Goal: Task Accomplishment & Management: Manage account settings

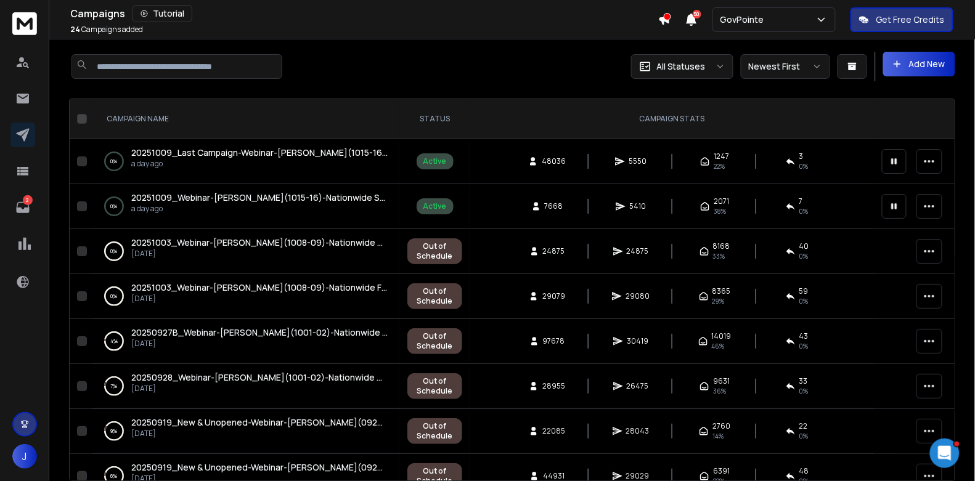
click at [499, 67] on div at bounding box center [290, 67] width 443 height 30
click at [499, 65] on div at bounding box center [290, 67] width 443 height 30
click at [496, 73] on div at bounding box center [290, 67] width 443 height 30
click at [474, 62] on div at bounding box center [290, 67] width 443 height 30
click at [289, 198] on span "20251009_Webinar-[PERSON_NAME](1015-16)-Nationwide Security Service Contracts" at bounding box center [308, 198] width 354 height 12
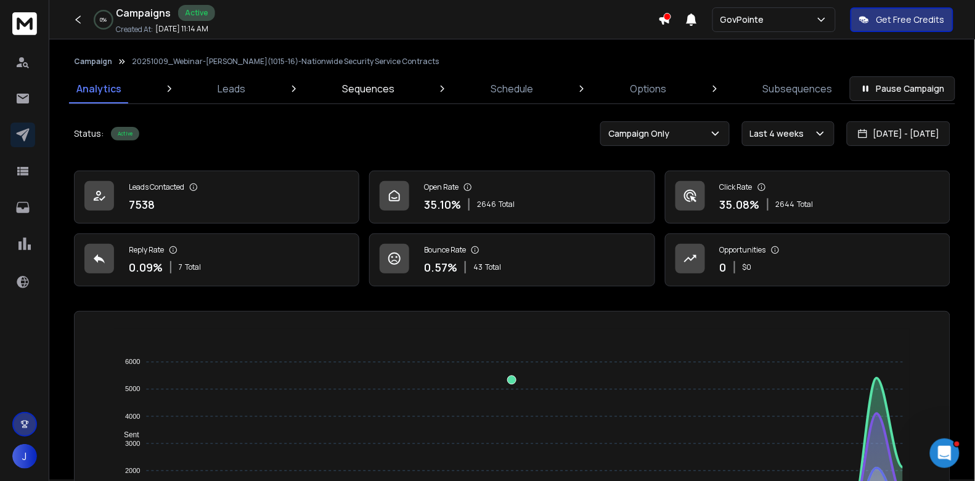
click at [350, 92] on p "Sequences" at bounding box center [368, 88] width 52 height 15
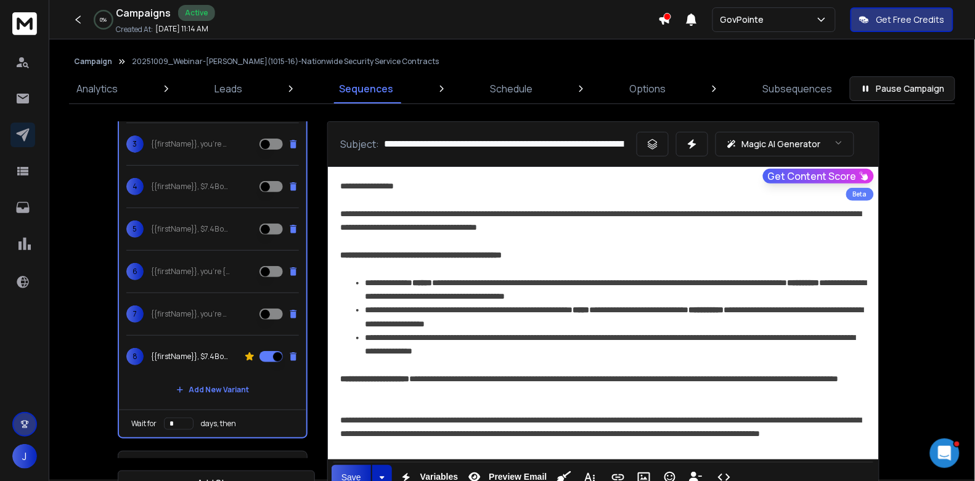
scroll to position [118, 0]
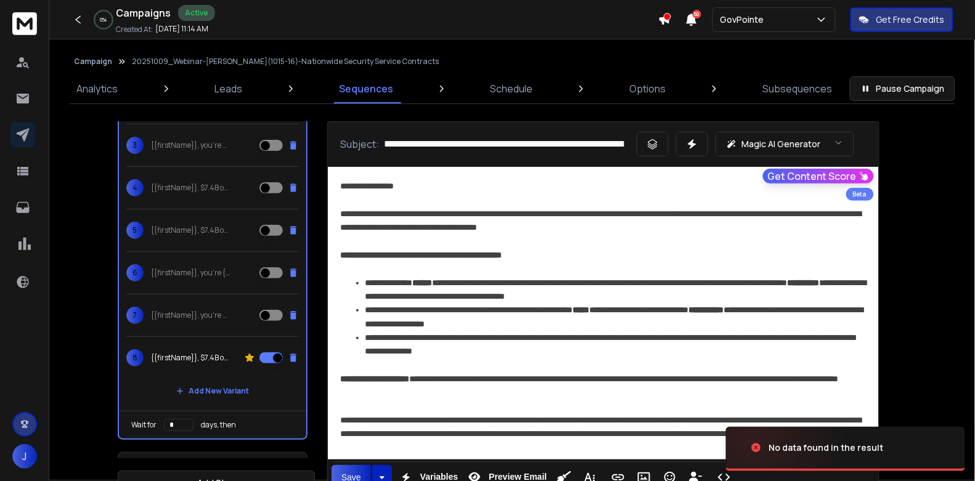
click at [164, 358] on p "{{firstName}}, $7.4B of Security & Systems subcontracts were {never posted for …" at bounding box center [190, 358] width 79 height 10
type input "**********"
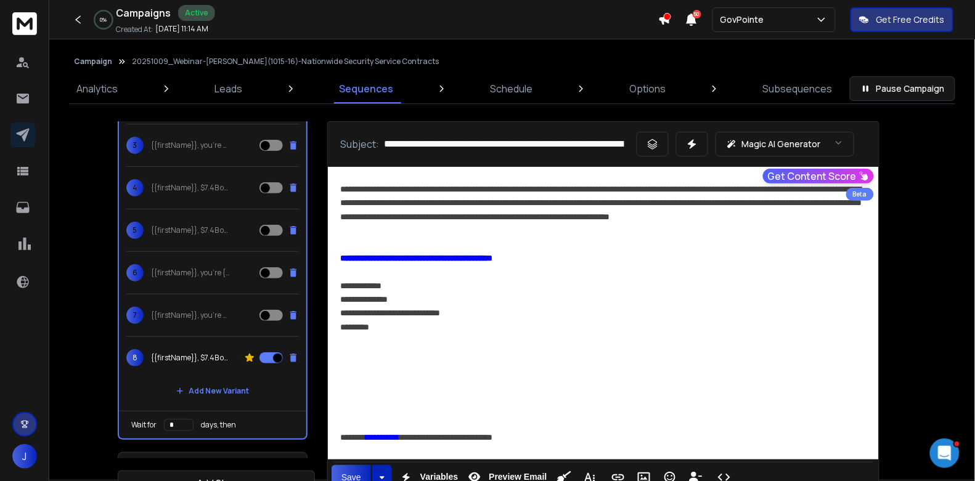
scroll to position [329, 0]
click at [395, 256] on strong "**********" at bounding box center [416, 257] width 152 height 9
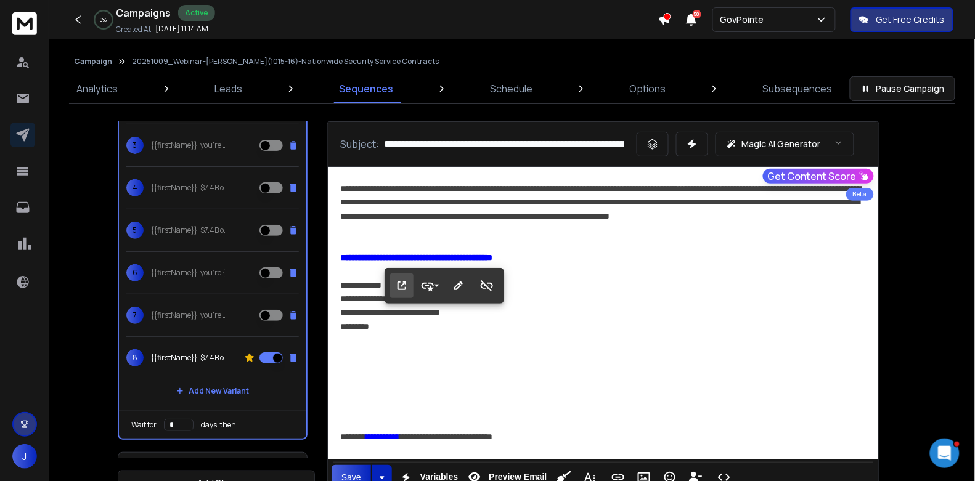
click at [396, 287] on icon "button" at bounding box center [401, 286] width 15 height 15
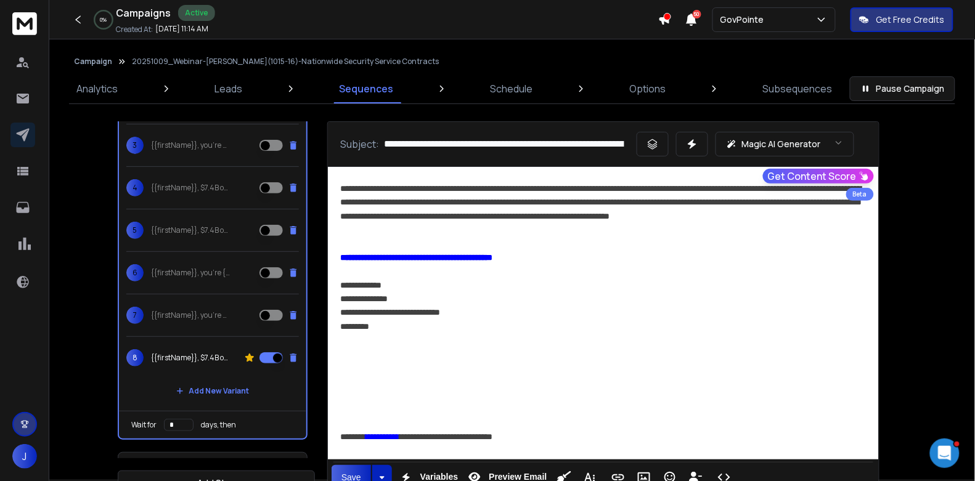
click at [86, 307] on div "Step 1 CC/BCC A/Z Test 1 {{firstName}}, $7.4B of Security & Systems subcontract…" at bounding box center [512, 308] width 886 height 384
click at [226, 88] on p "Leads" at bounding box center [229, 88] width 28 height 15
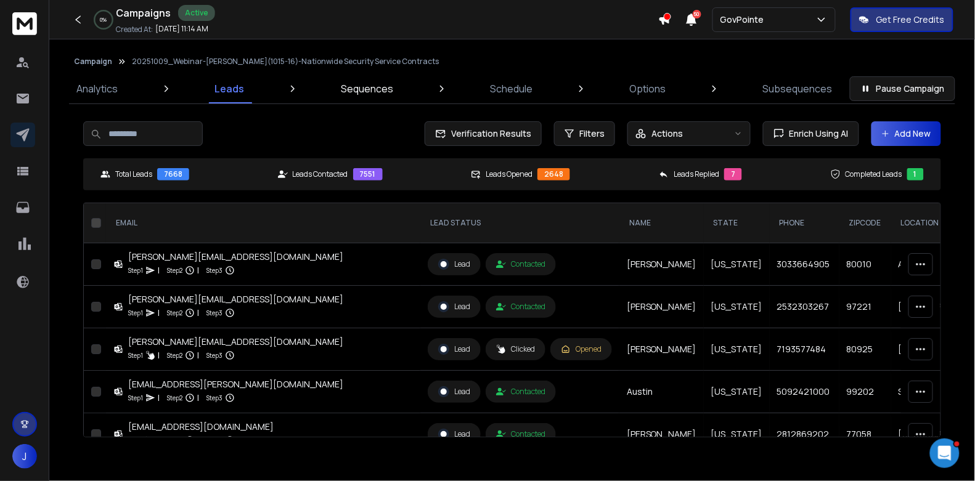
click at [369, 94] on p "Sequences" at bounding box center [367, 88] width 52 height 15
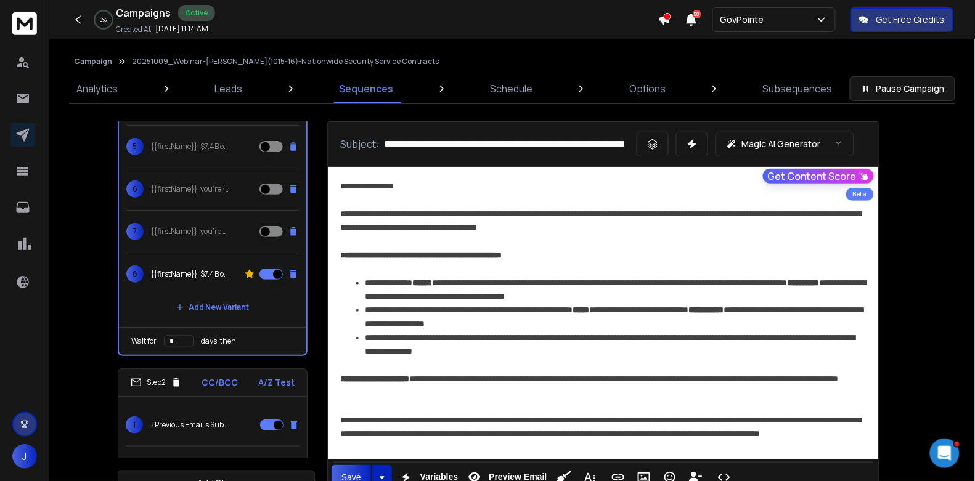
scroll to position [73, 0]
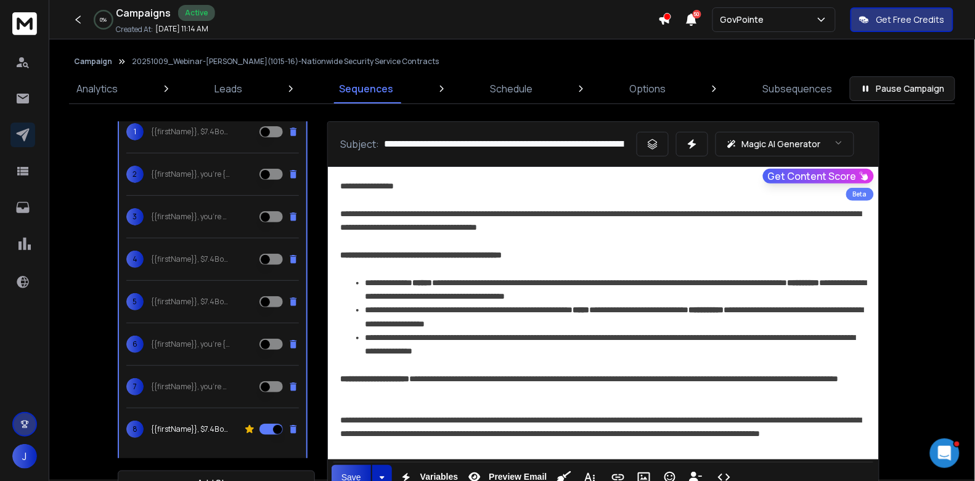
click at [264, 385] on button "button" at bounding box center [271, 387] width 23 height 11
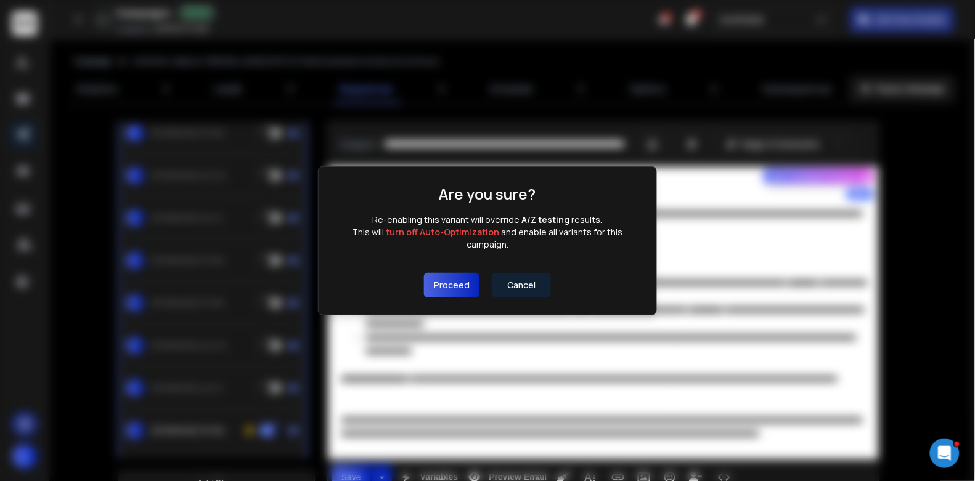
scroll to position [43, 0]
click at [520, 287] on button "Cancel" at bounding box center [521, 285] width 59 height 25
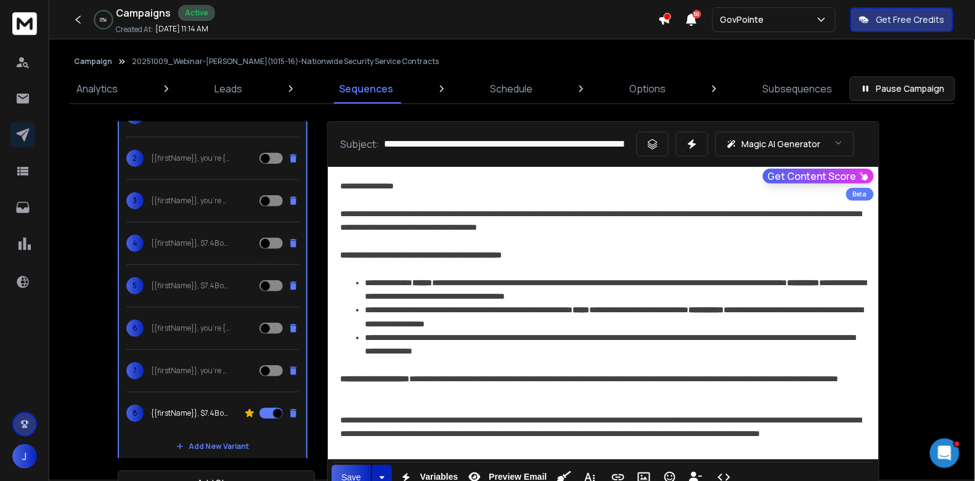
scroll to position [75, 0]
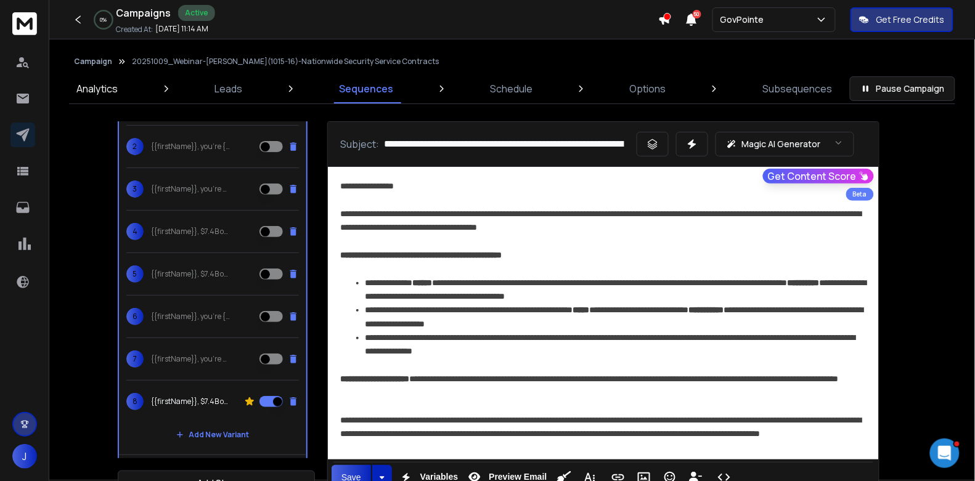
click at [115, 89] on p "Analytics" at bounding box center [96, 88] width 41 height 15
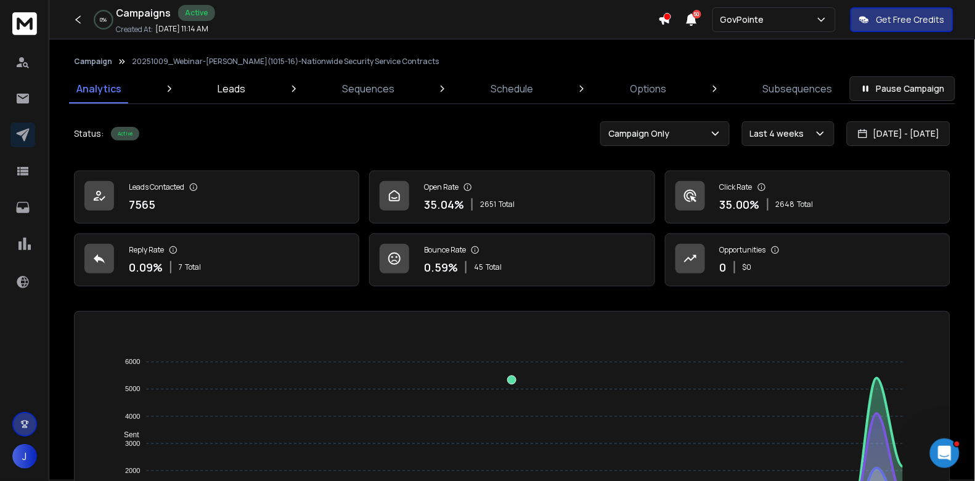
click at [231, 89] on p "Leads" at bounding box center [232, 88] width 28 height 15
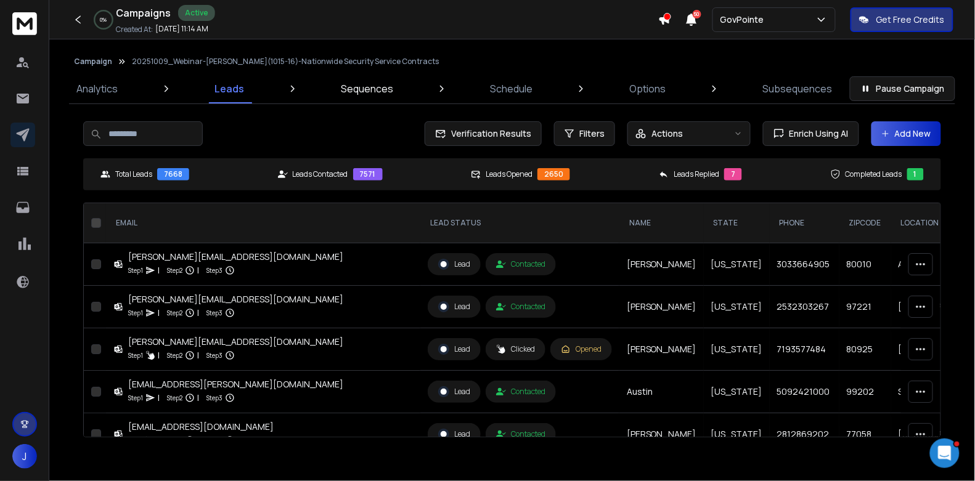
click at [391, 92] on p "Sequences" at bounding box center [367, 88] width 52 height 15
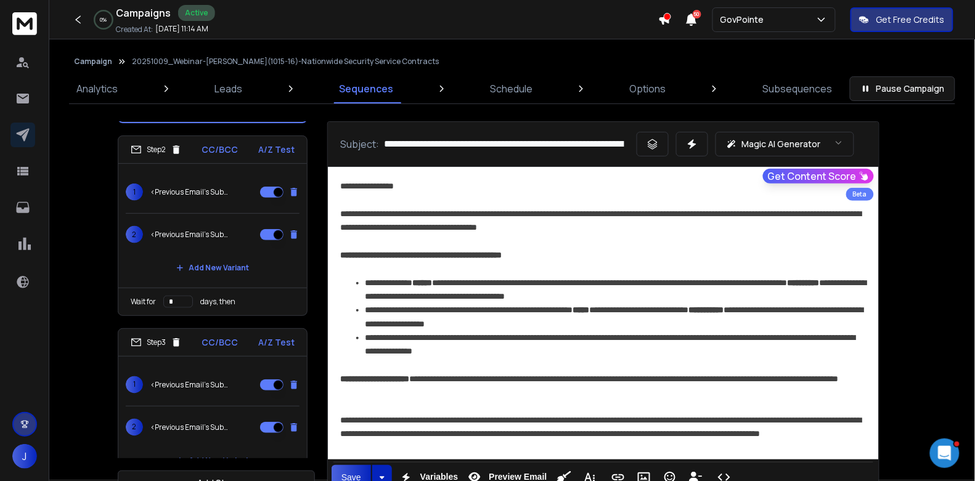
scroll to position [436, 0]
click at [215, 191] on p "<Previous Email's Subject>" at bounding box center [189, 191] width 79 height 10
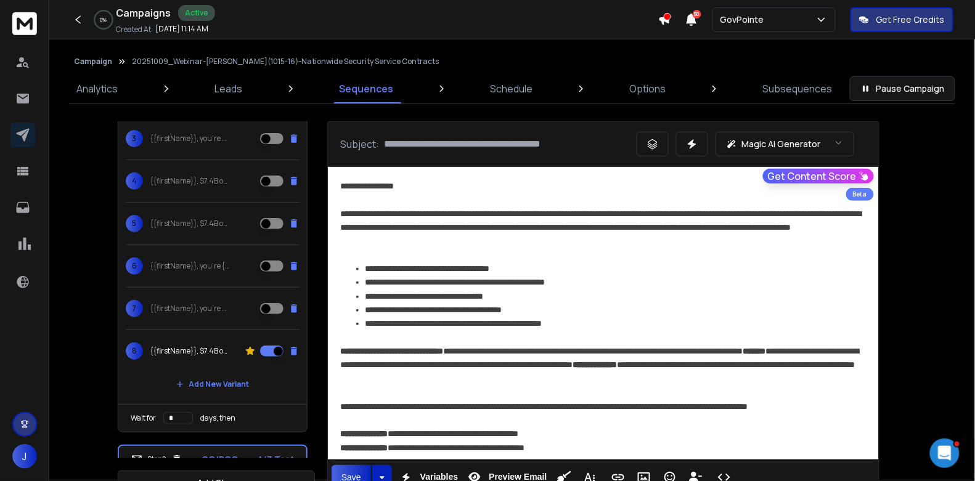
scroll to position [123, 0]
click at [194, 345] on div "8 {{firstName}}, $7.4B of Security & Systems subcontracts were {never posted fo…" at bounding box center [178, 352] width 104 height 17
type input "**********"
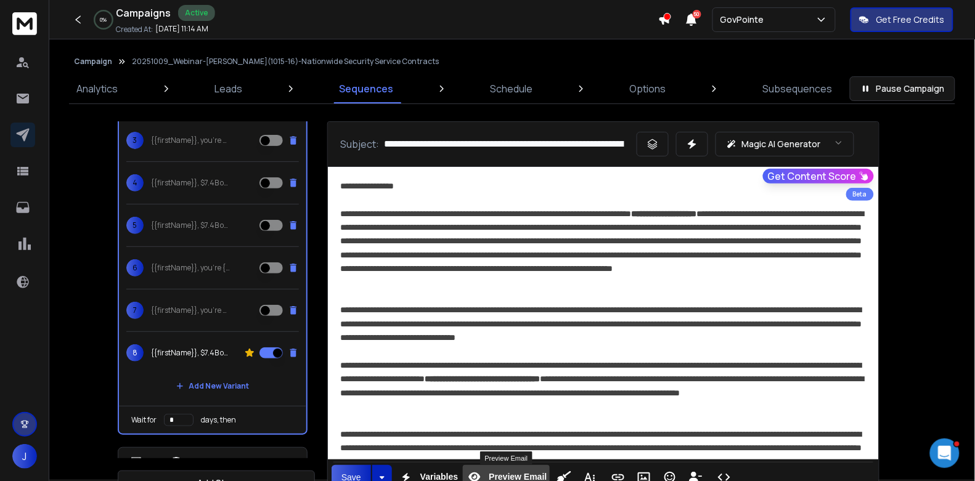
click at [525, 475] on span "Preview Email" at bounding box center [517, 477] width 63 height 10
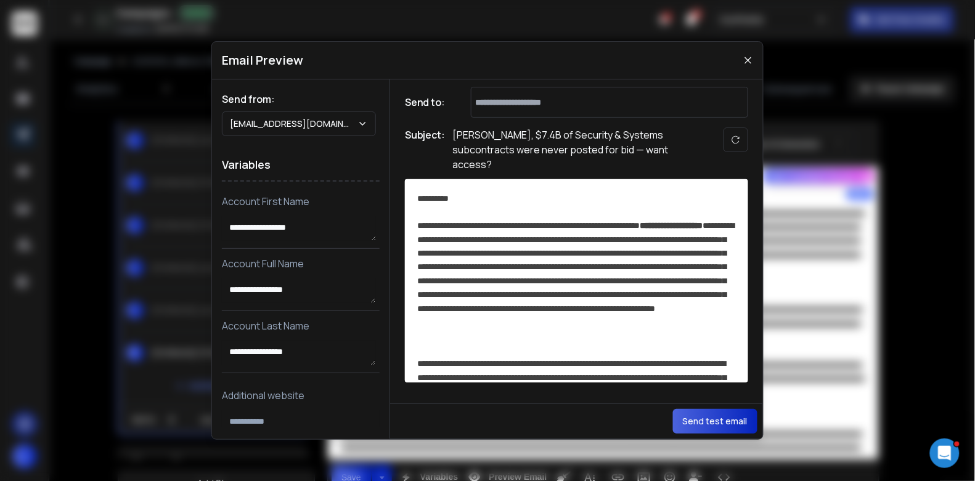
click at [751, 61] on icon at bounding box center [748, 60] width 10 height 10
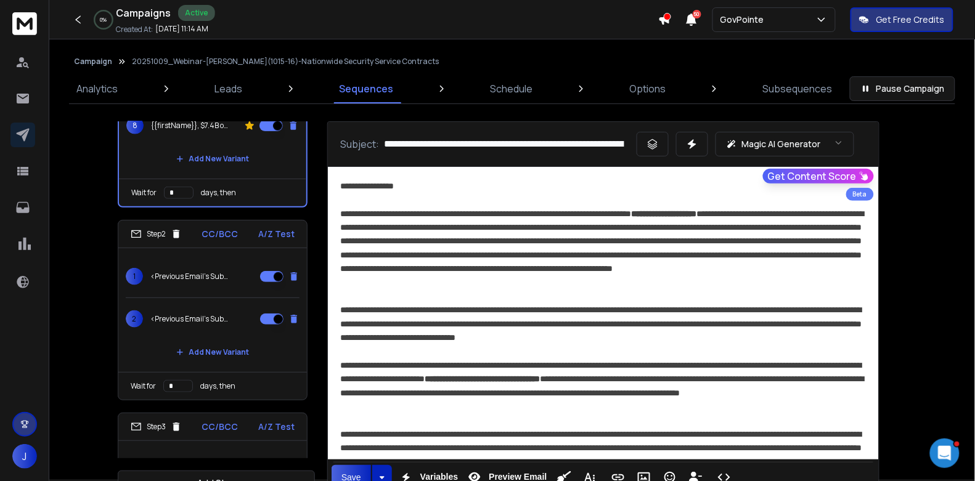
scroll to position [394, 0]
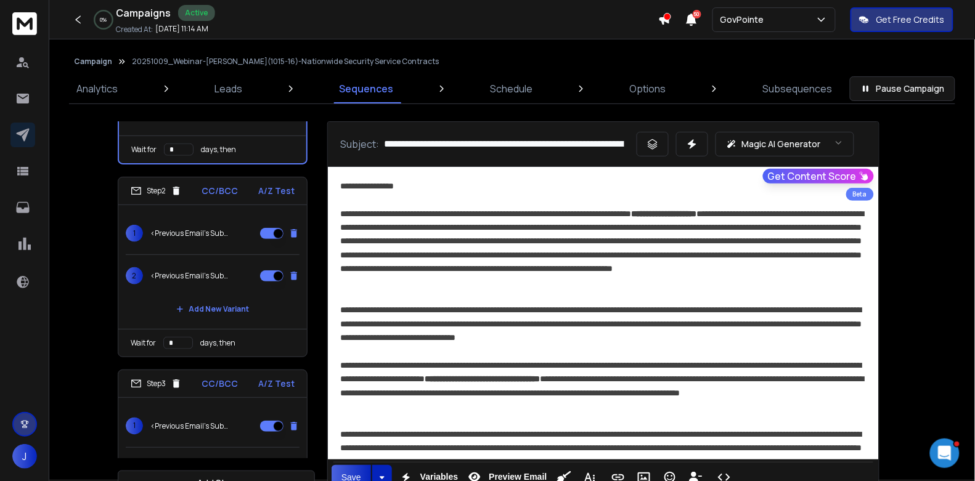
click at [198, 235] on p "<Previous Email's Subject>" at bounding box center [189, 234] width 79 height 10
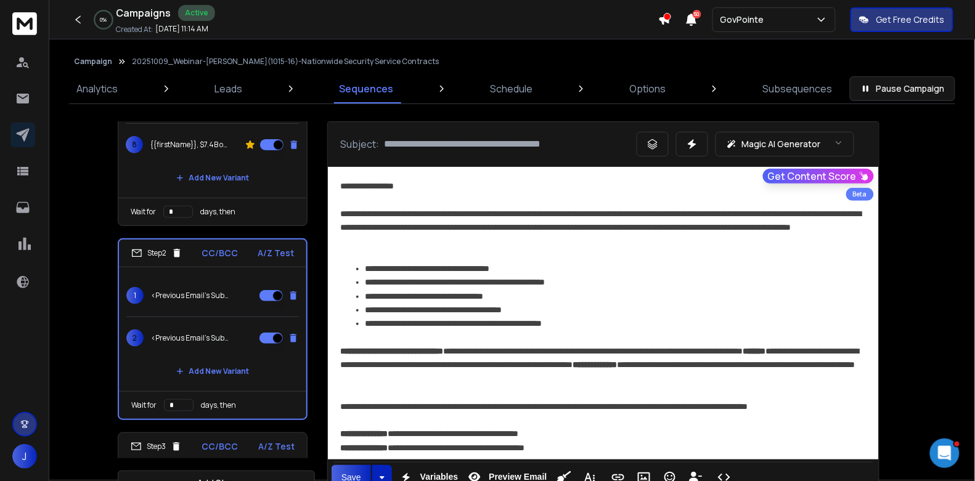
scroll to position [314, 0]
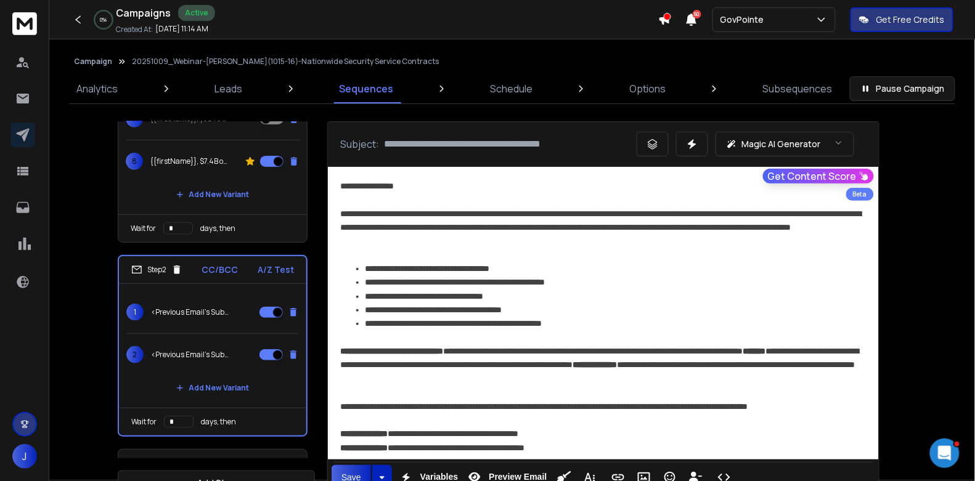
click at [210, 158] on p "{{firstName}}, $7.4B of Security & Systems subcontracts were {never posted for …" at bounding box center [189, 162] width 79 height 10
type input "**********"
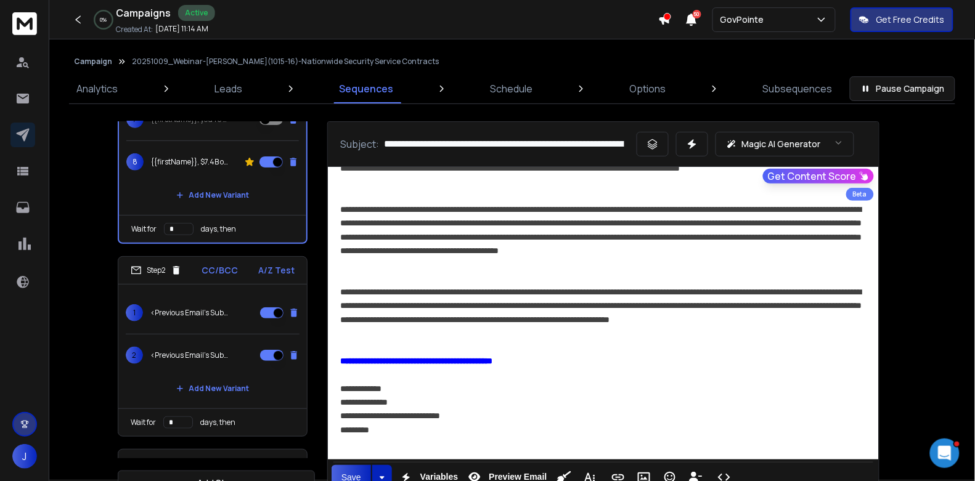
scroll to position [229, 0]
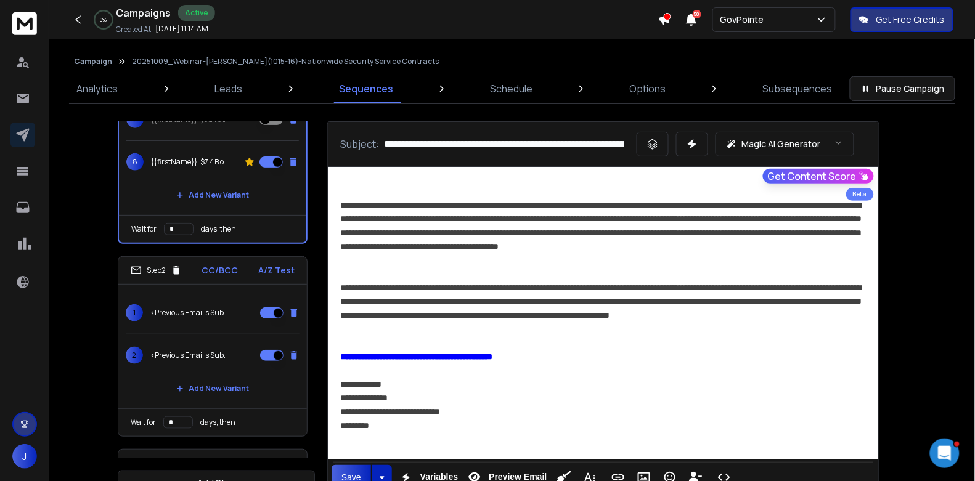
click at [207, 309] on p "<Previous Email's Subject>" at bounding box center [189, 313] width 79 height 10
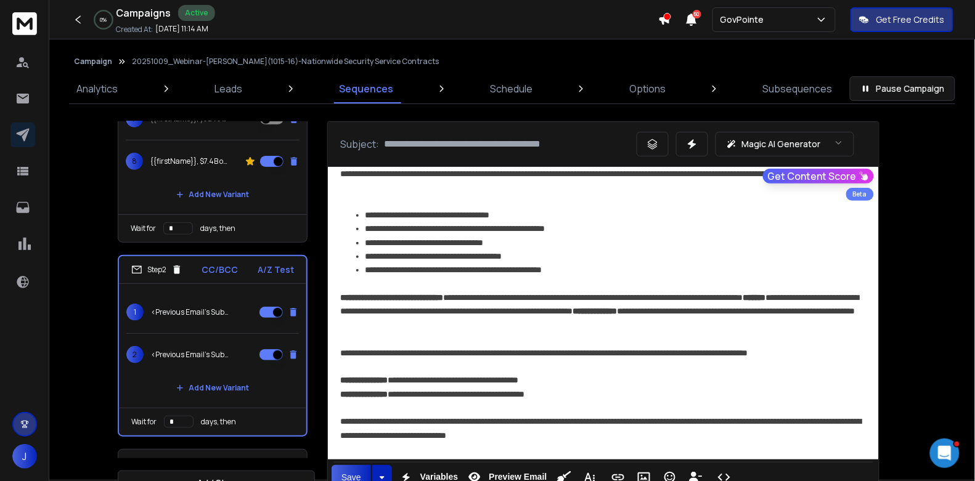
scroll to position [77, 0]
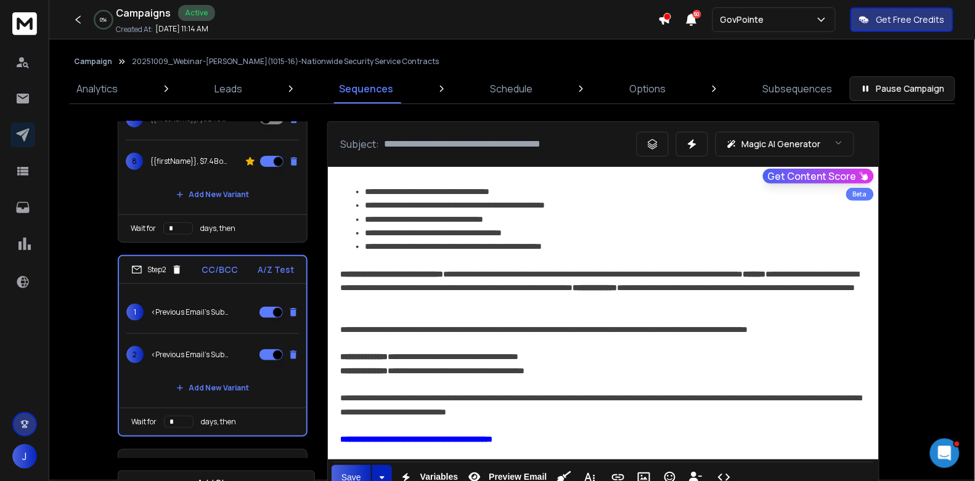
click at [191, 354] on p "<Previous Email's Subject>" at bounding box center [190, 355] width 79 height 10
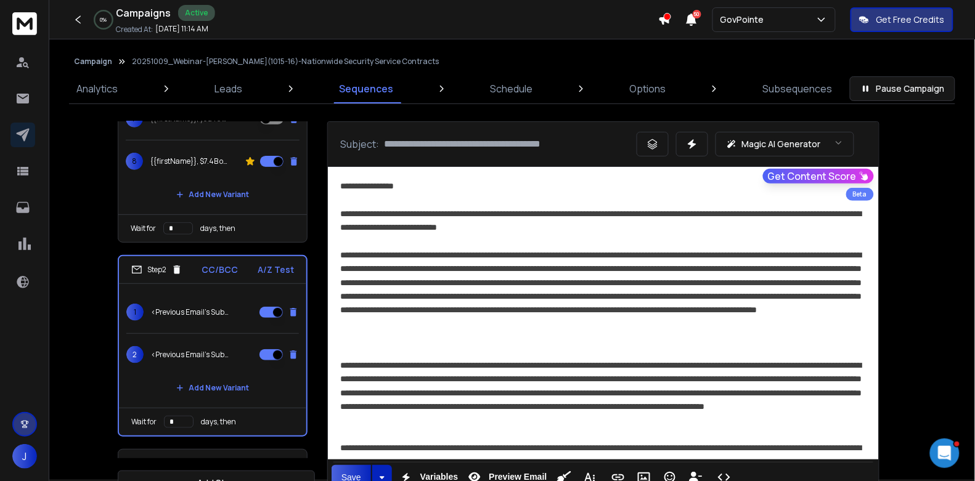
drag, startPoint x: 192, startPoint y: 316, endPoint x: 291, endPoint y: 325, distance: 99.6
click at [192, 316] on p "<Previous Email's Subject>" at bounding box center [190, 313] width 79 height 10
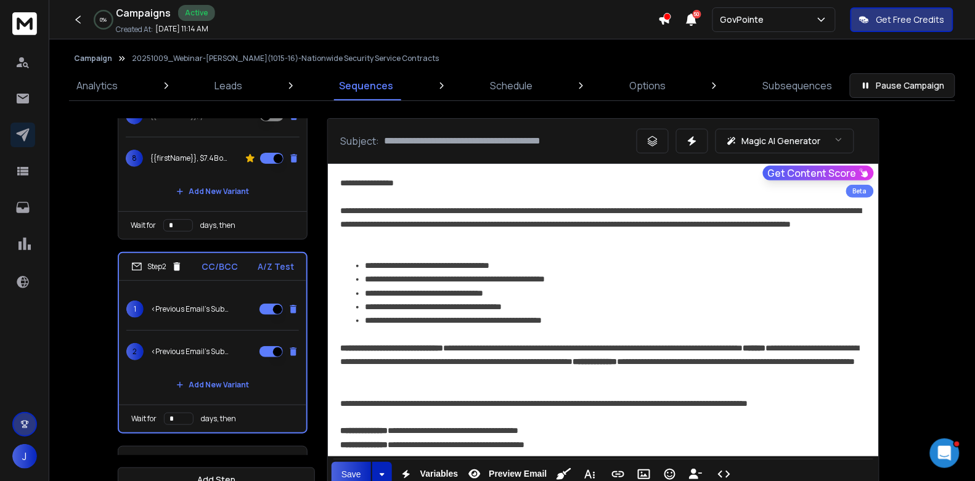
scroll to position [6, 0]
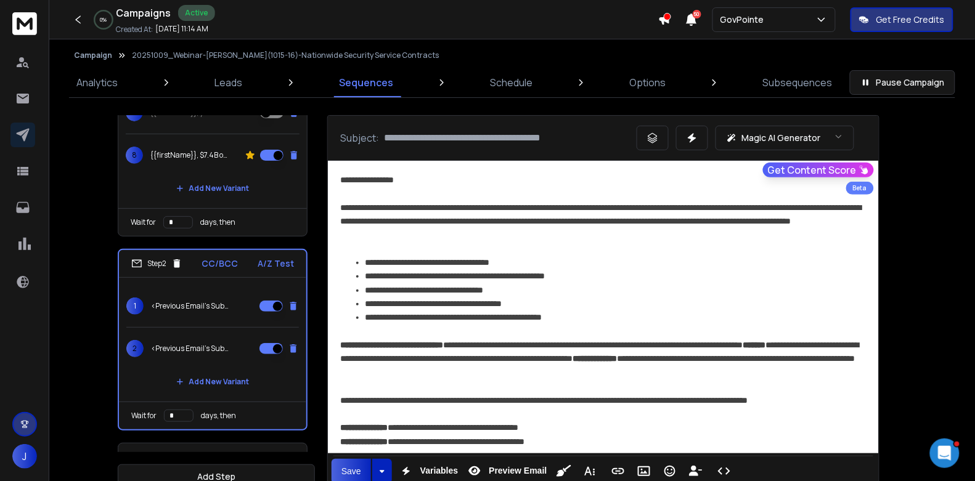
click at [211, 347] on p "<Previous Email's Subject>" at bounding box center [190, 349] width 79 height 10
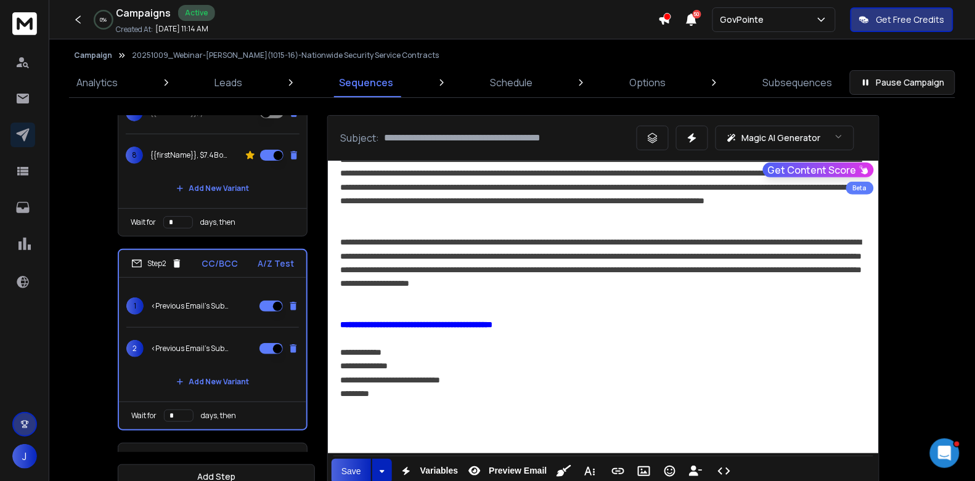
scroll to position [203, 0]
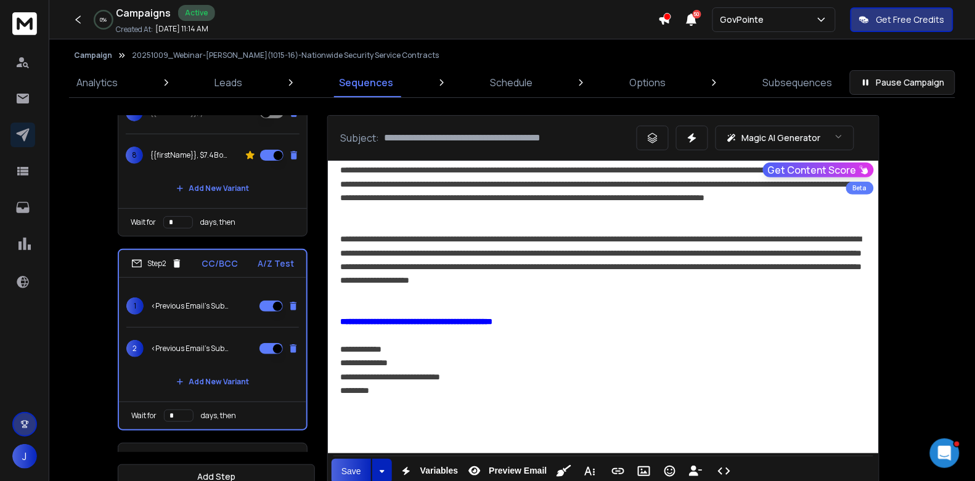
click at [481, 321] on strong "**********" at bounding box center [416, 321] width 152 height 9
click at [648, 319] on div "**********" at bounding box center [603, 322] width 526 height 14
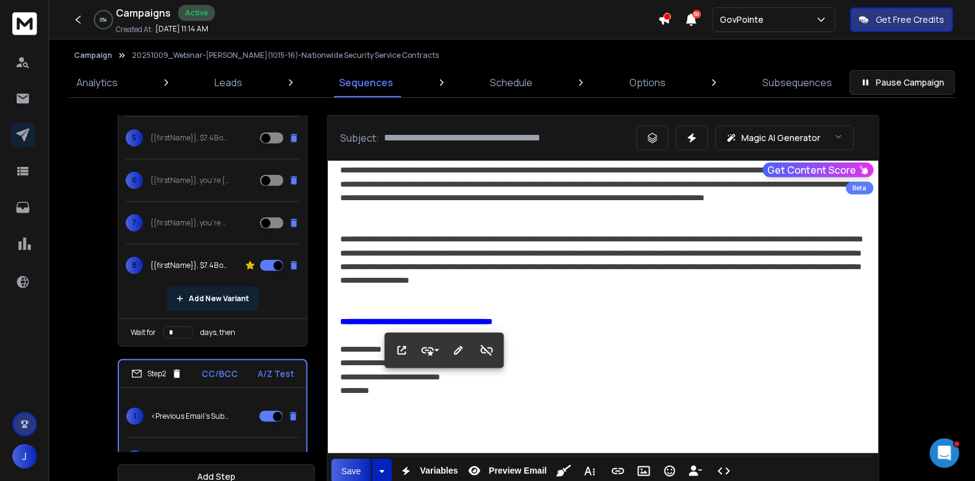
scroll to position [226, 0]
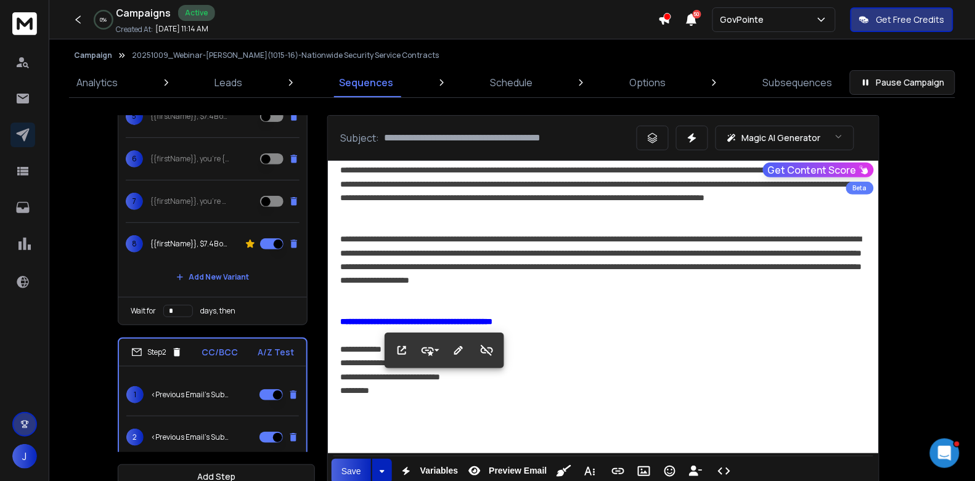
click at [188, 240] on p "{{firstName}}, $7.4B of Security & Systems subcontracts were {never posted for …" at bounding box center [189, 244] width 79 height 10
type input "**********"
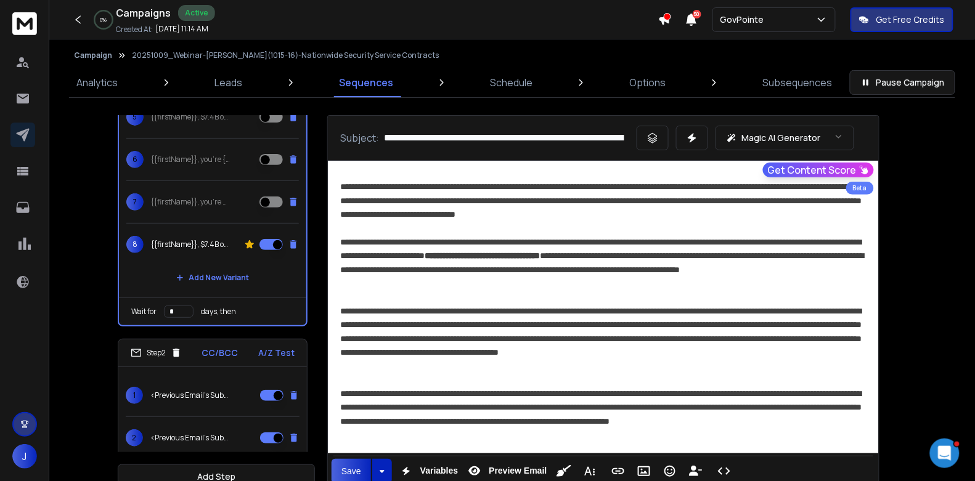
scroll to position [291, 0]
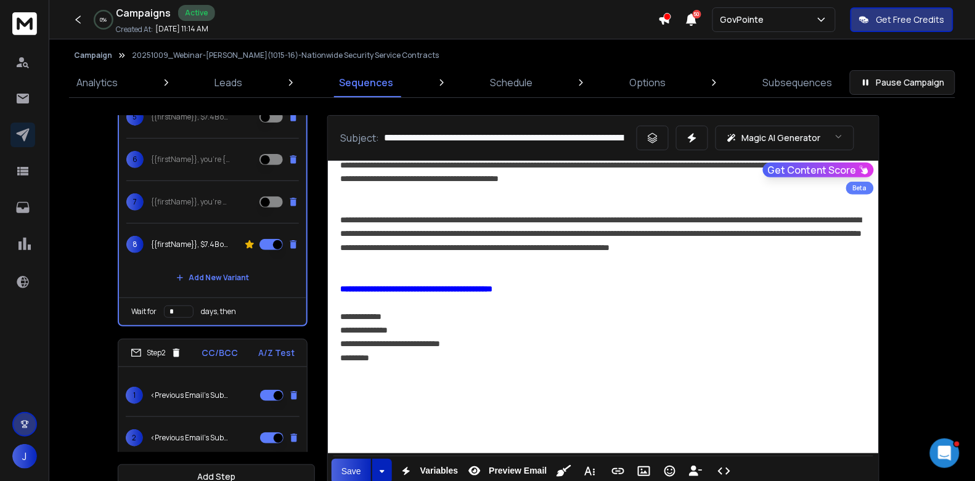
click at [394, 288] on strong "**********" at bounding box center [416, 289] width 152 height 9
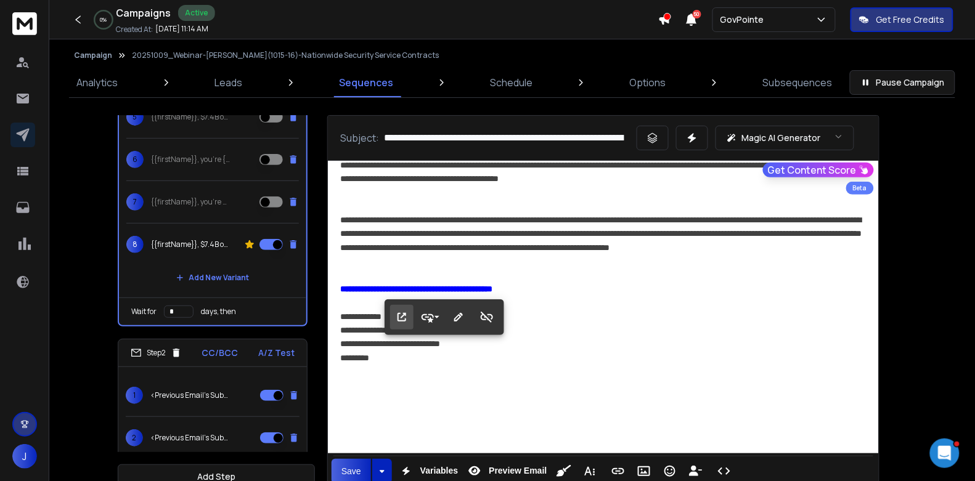
click at [401, 314] on icon "button" at bounding box center [401, 317] width 15 height 15
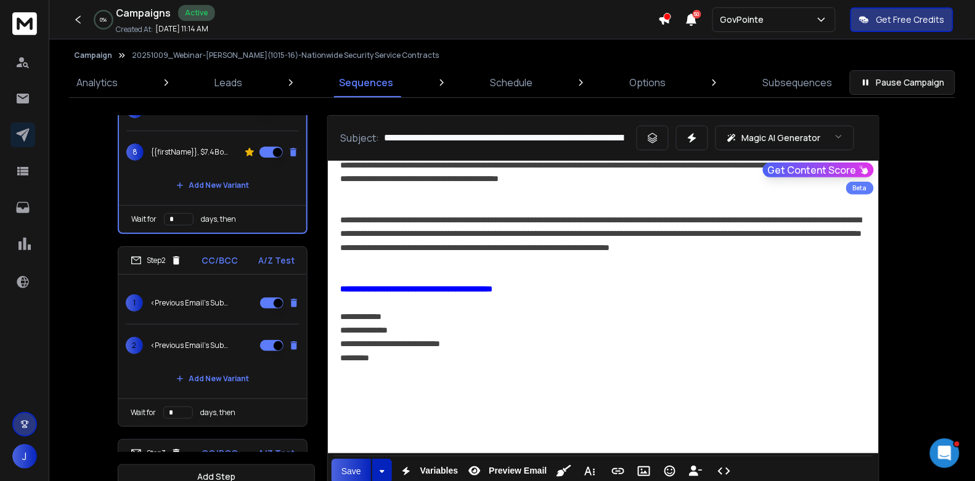
scroll to position [338, 0]
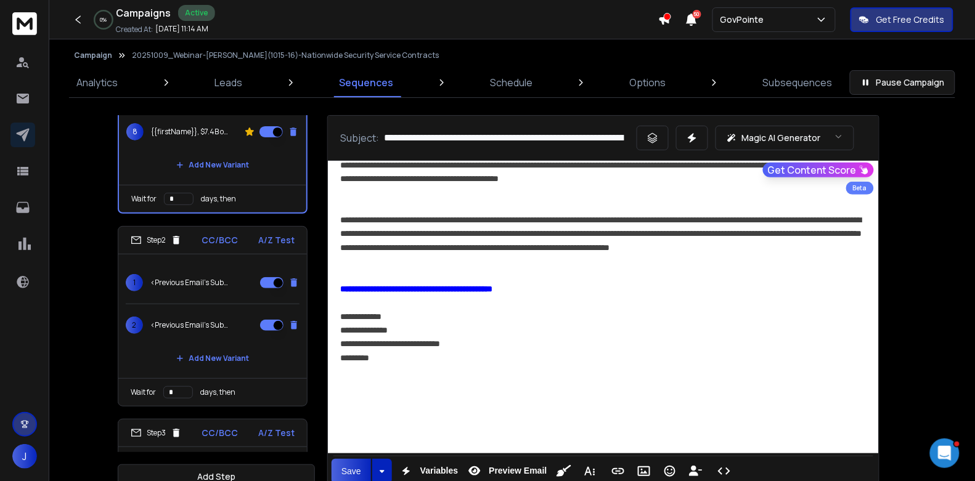
click at [198, 284] on p "<Previous Email's Subject>" at bounding box center [189, 283] width 79 height 10
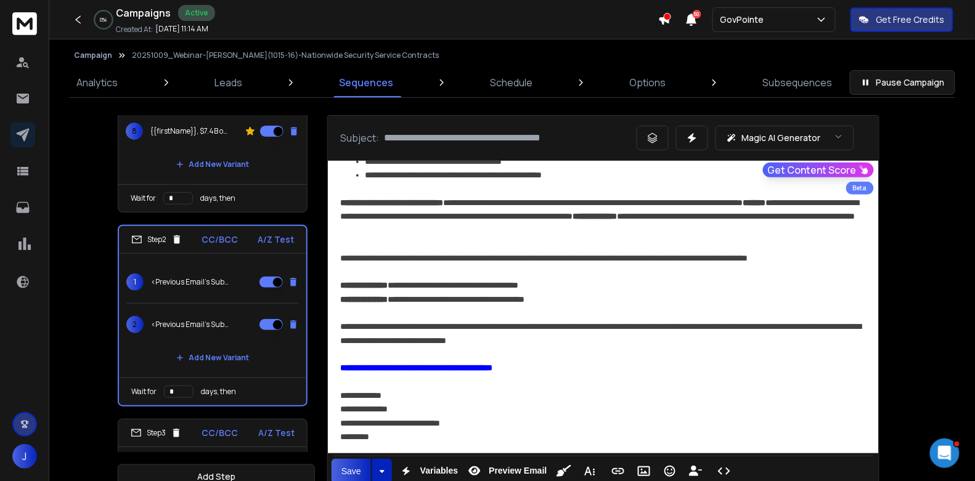
scroll to position [143, 0]
click at [408, 366] on strong "**********" at bounding box center [416, 367] width 152 height 9
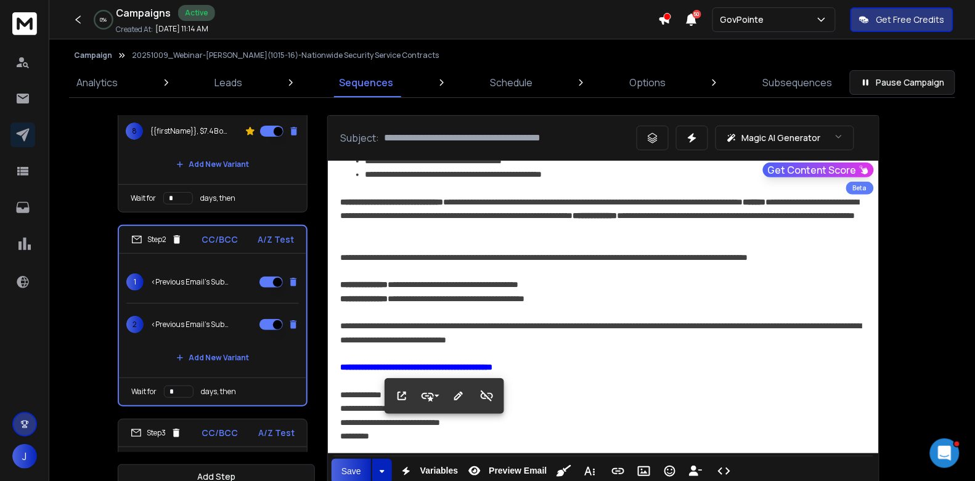
scroll to position [145, 0]
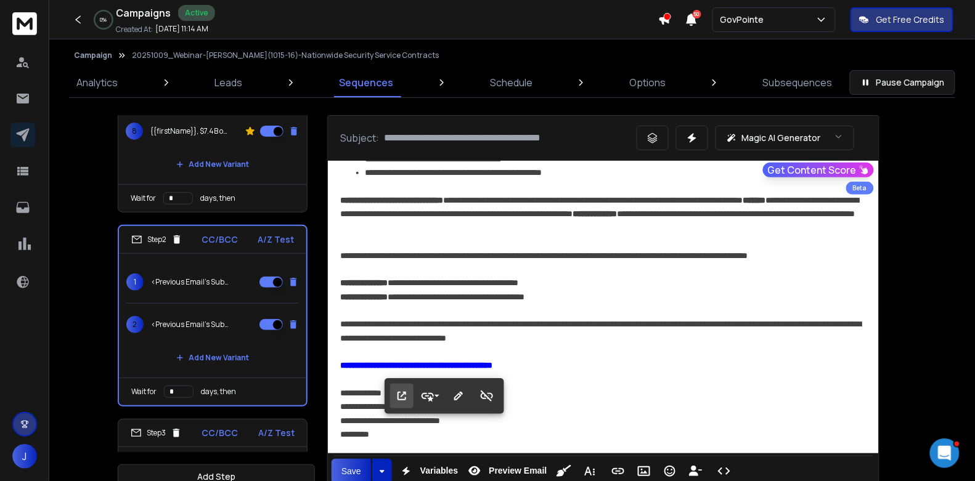
click at [401, 397] on icon "button" at bounding box center [401, 396] width 15 height 15
click at [202, 325] on p "<Previous Email's Subject>" at bounding box center [190, 325] width 79 height 10
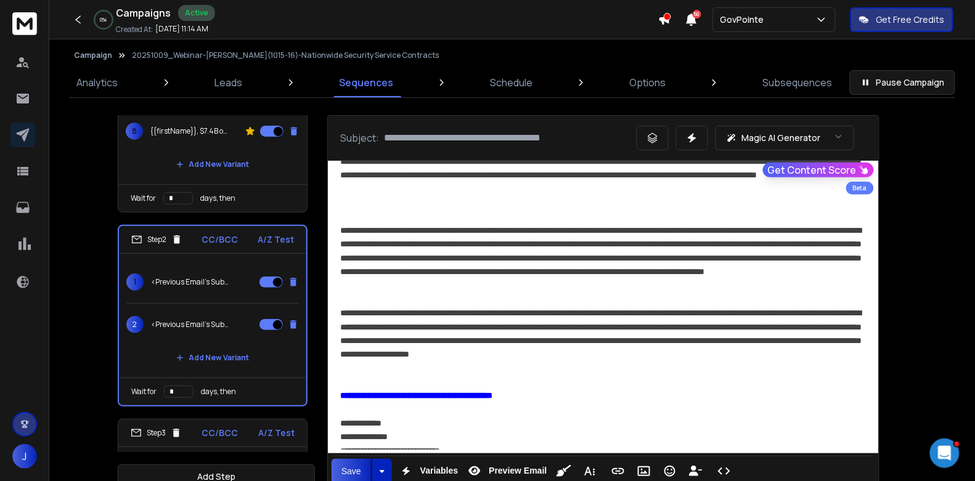
scroll to position [172, 0]
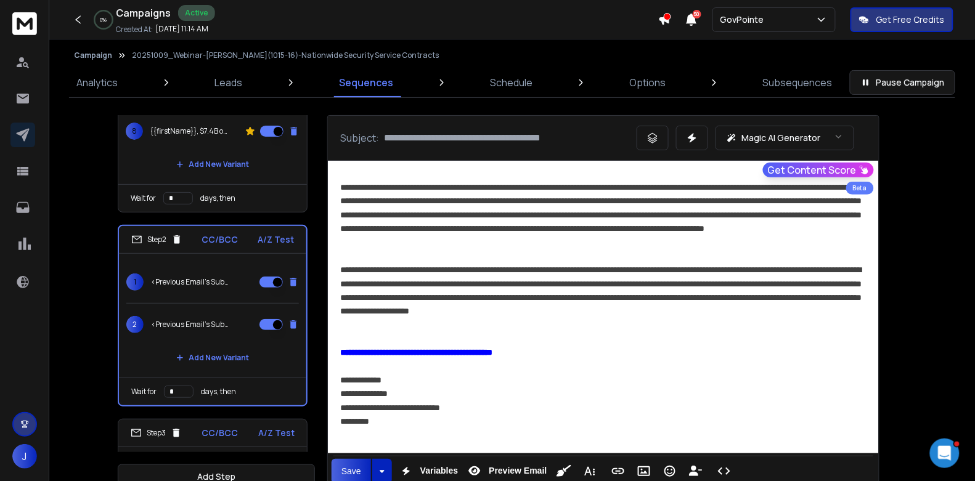
click at [415, 354] on strong "**********" at bounding box center [416, 352] width 152 height 9
click at [400, 383] on icon "button" at bounding box center [401, 381] width 15 height 15
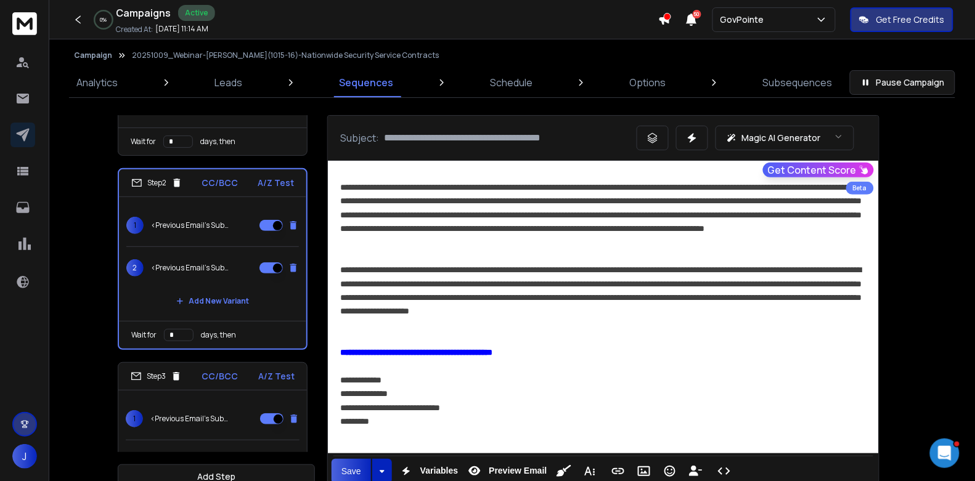
scroll to position [456, 0]
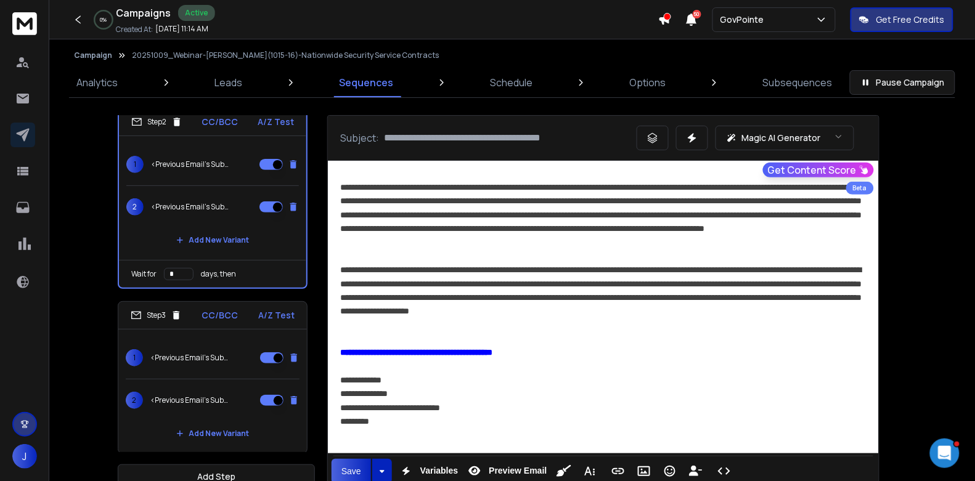
click at [194, 354] on p "<Previous Email's Subject>" at bounding box center [189, 358] width 79 height 10
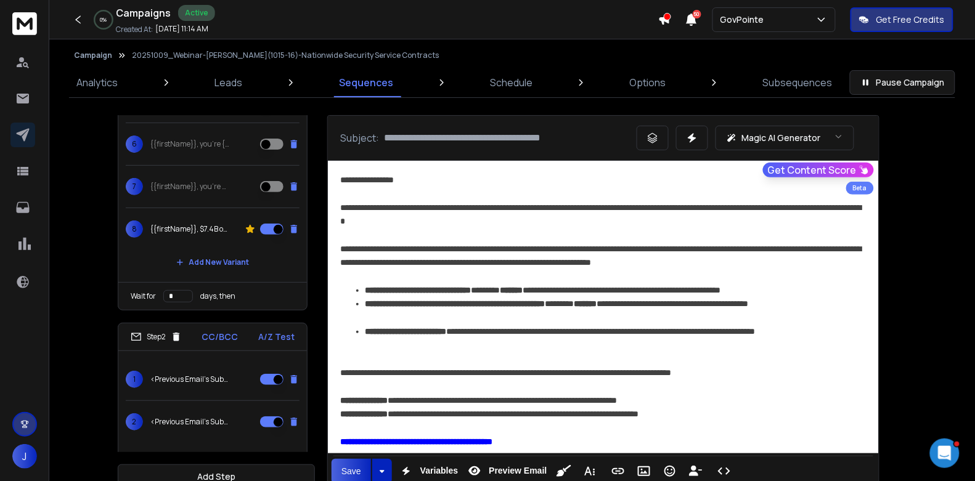
scroll to position [234, 0]
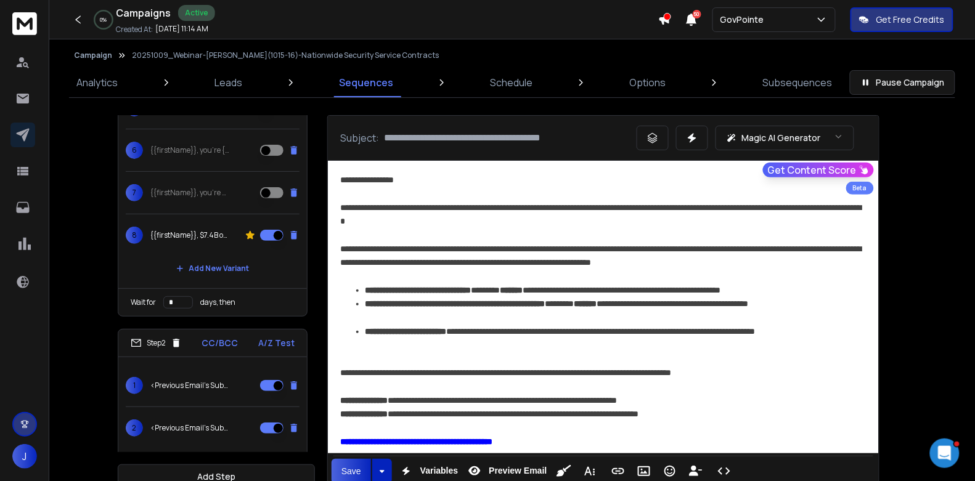
click at [187, 235] on p "{{firstName}}, $7.4B of Security & Systems subcontracts were {never posted for …" at bounding box center [189, 236] width 79 height 10
type input "**********"
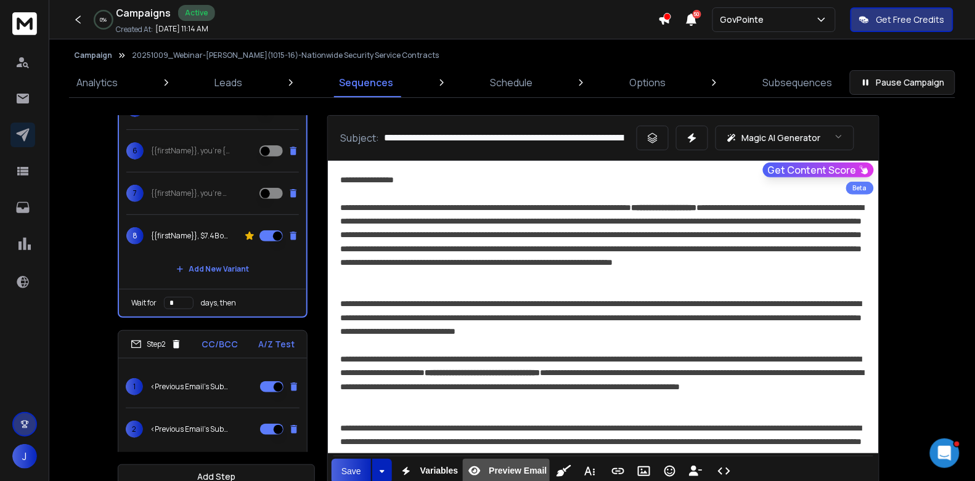
click at [495, 468] on span "Preview Email" at bounding box center [517, 471] width 63 height 10
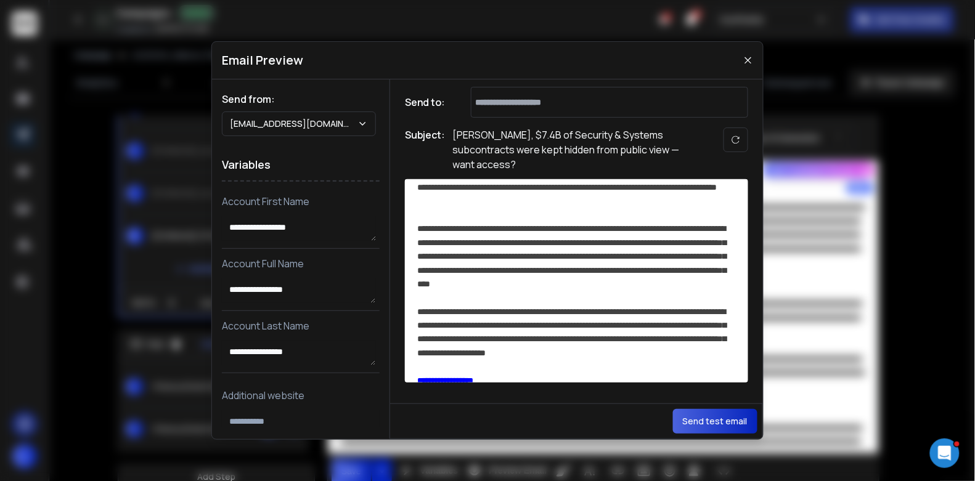
scroll to position [298, 0]
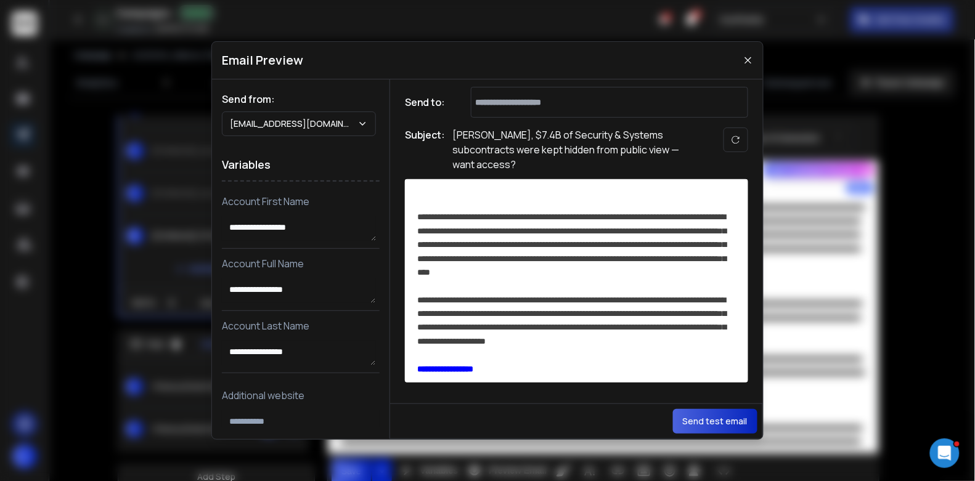
click at [172, 348] on div "**********" at bounding box center [487, 241] width 975 height 424
click at [749, 62] on icon at bounding box center [748, 60] width 10 height 10
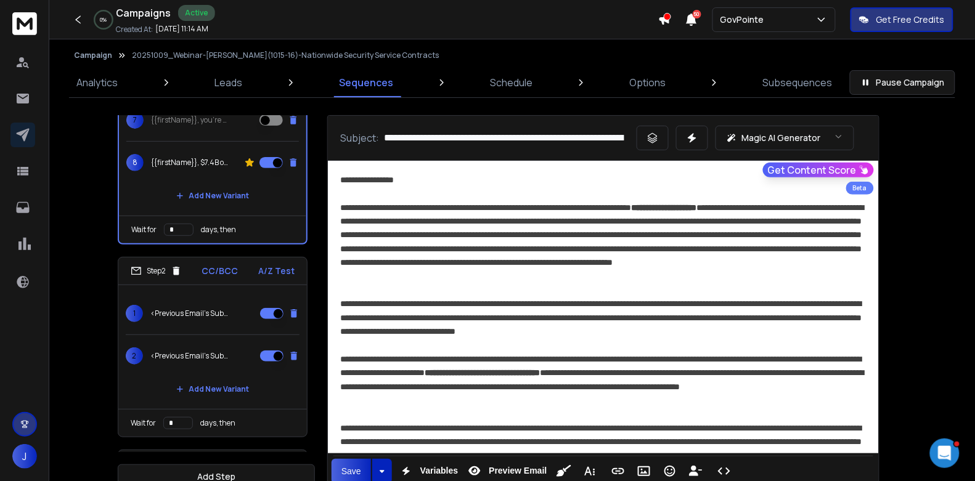
scroll to position [314, 0]
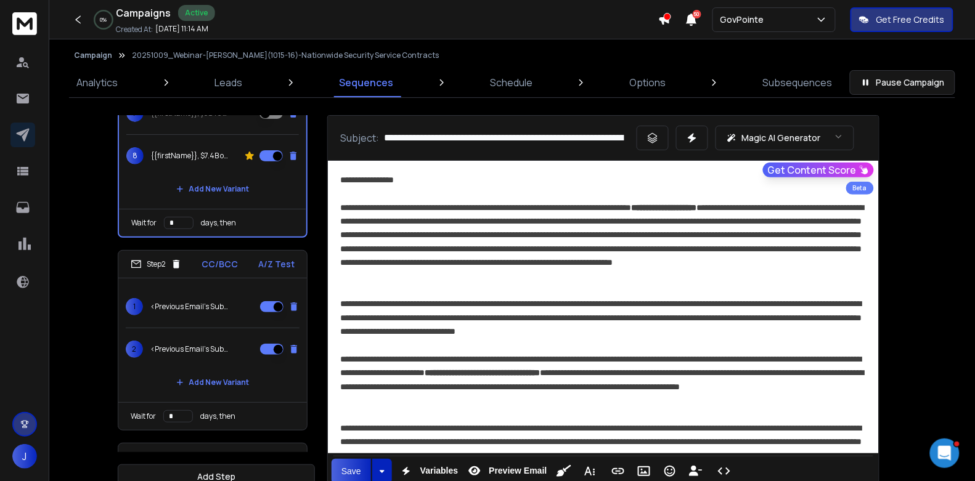
click at [179, 308] on p "<Previous Email's Subject>" at bounding box center [189, 307] width 79 height 10
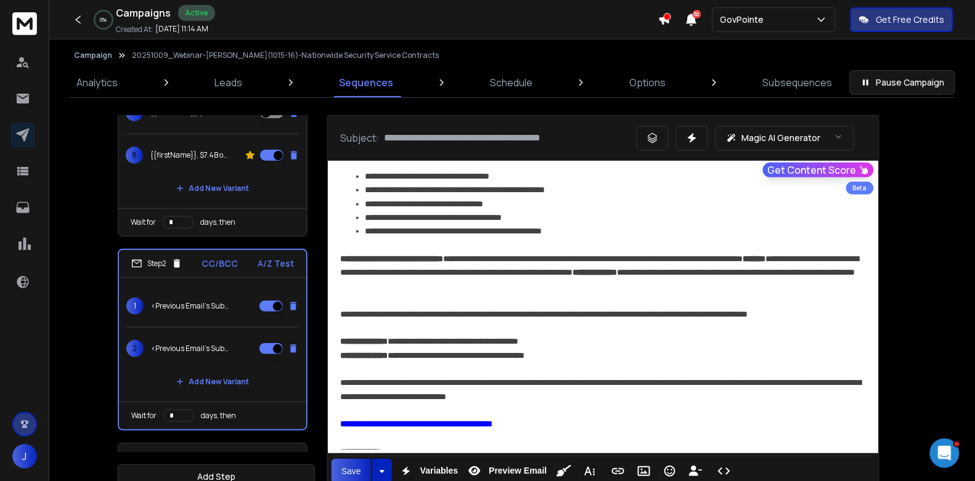
scroll to position [90, 0]
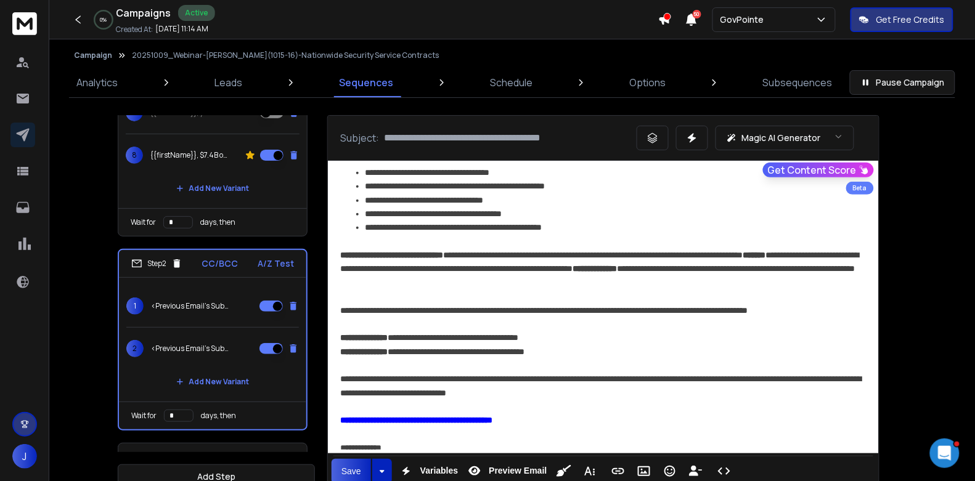
click at [439, 422] on strong "**********" at bounding box center [416, 420] width 152 height 9
click at [401, 448] on icon "button" at bounding box center [401, 450] width 15 height 15
click at [174, 349] on p "<Previous Email's Subject>" at bounding box center [190, 349] width 79 height 10
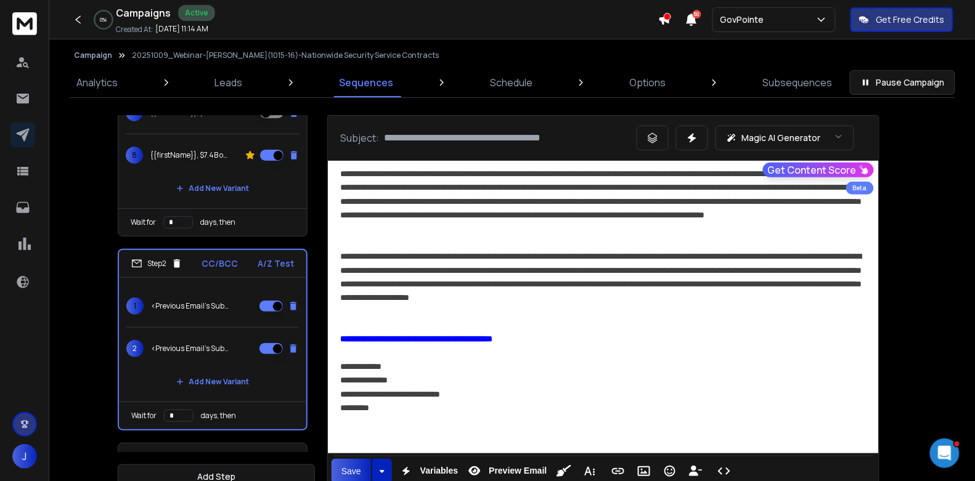
scroll to position [185, 0]
click at [417, 340] on strong "**********" at bounding box center [416, 339] width 152 height 9
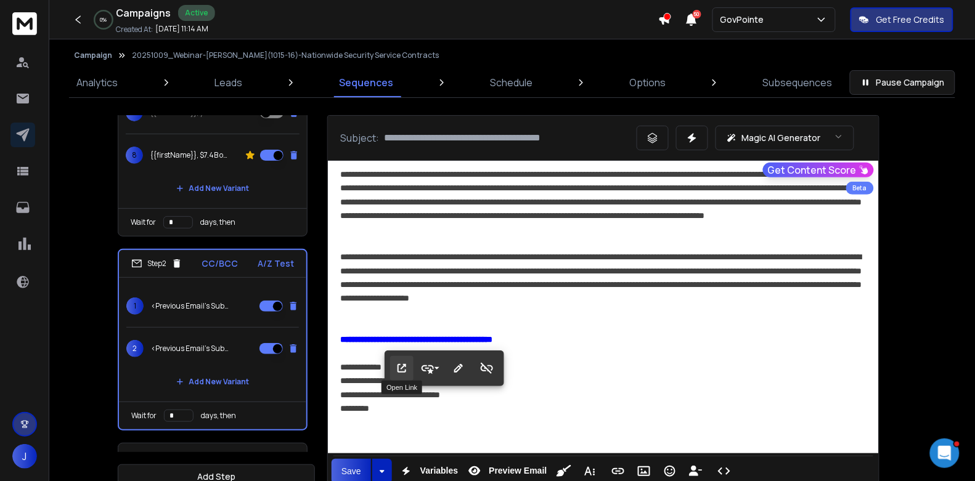
click at [399, 366] on icon "button" at bounding box center [401, 368] width 15 height 15
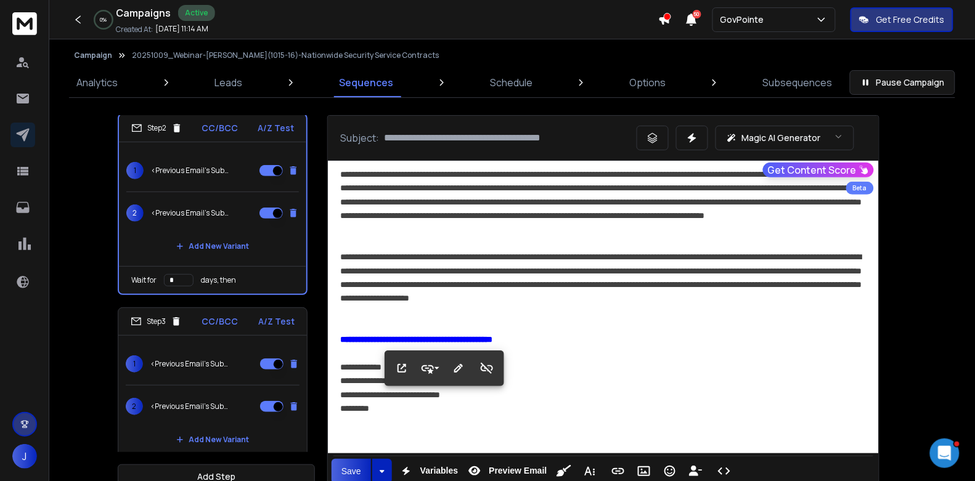
scroll to position [456, 0]
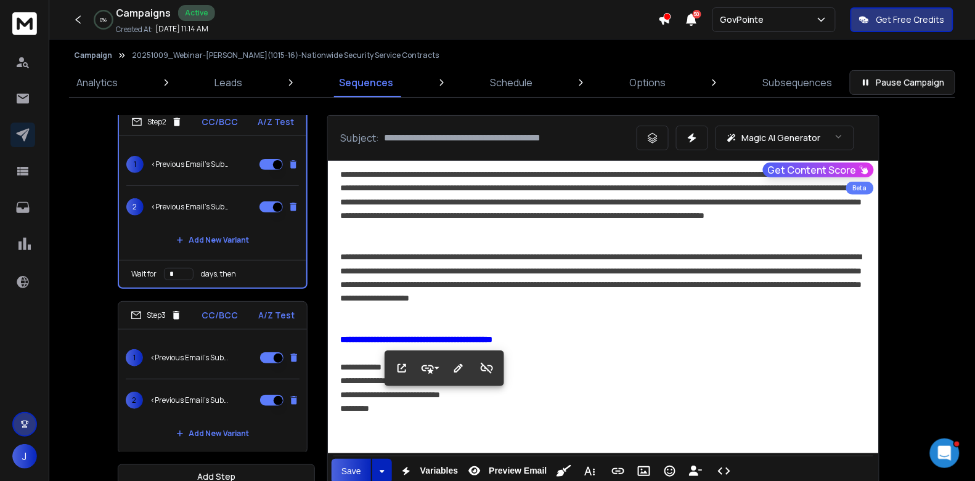
click at [166, 360] on p "<Previous Email's Subject>" at bounding box center [189, 358] width 79 height 10
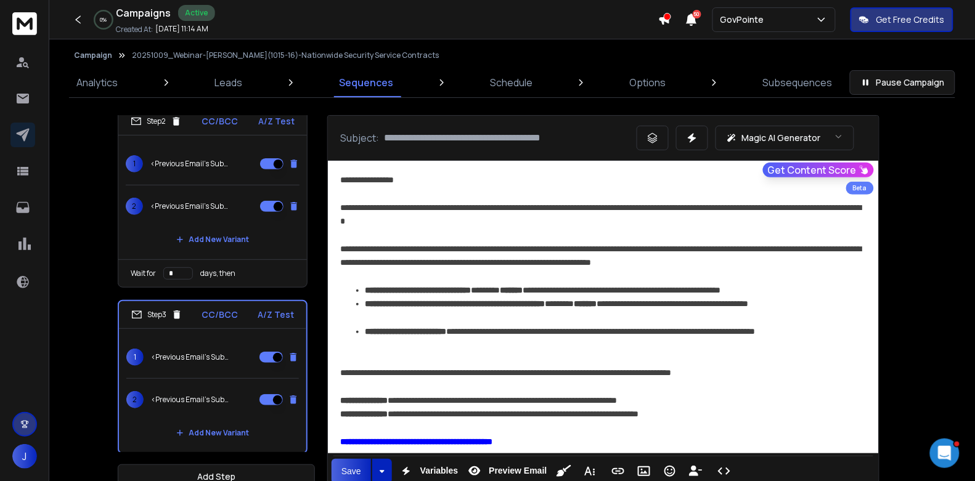
click at [179, 160] on p "<Previous Email's Subject>" at bounding box center [189, 164] width 79 height 10
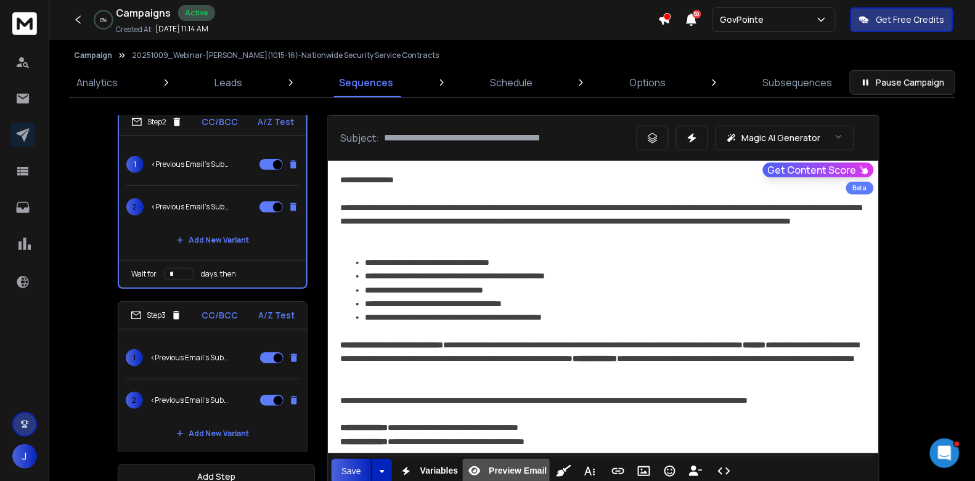
click at [495, 472] on span "Preview Email" at bounding box center [517, 471] width 63 height 10
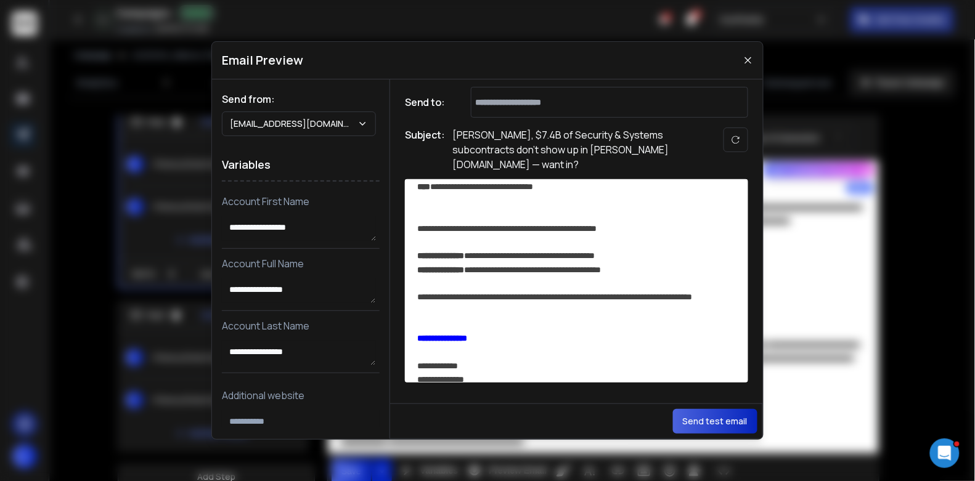
scroll to position [210, 0]
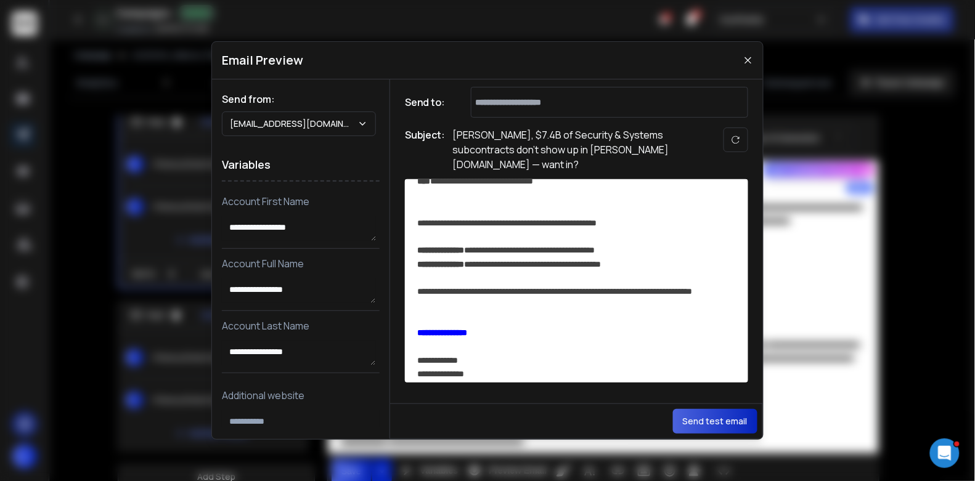
click at [144, 351] on div "**********" at bounding box center [487, 241] width 975 height 424
click at [153, 345] on div "**********" at bounding box center [487, 241] width 975 height 424
click at [754, 63] on div "Email Preview" at bounding box center [487, 60] width 551 height 37
click at [748, 60] on icon at bounding box center [748, 60] width 7 height 7
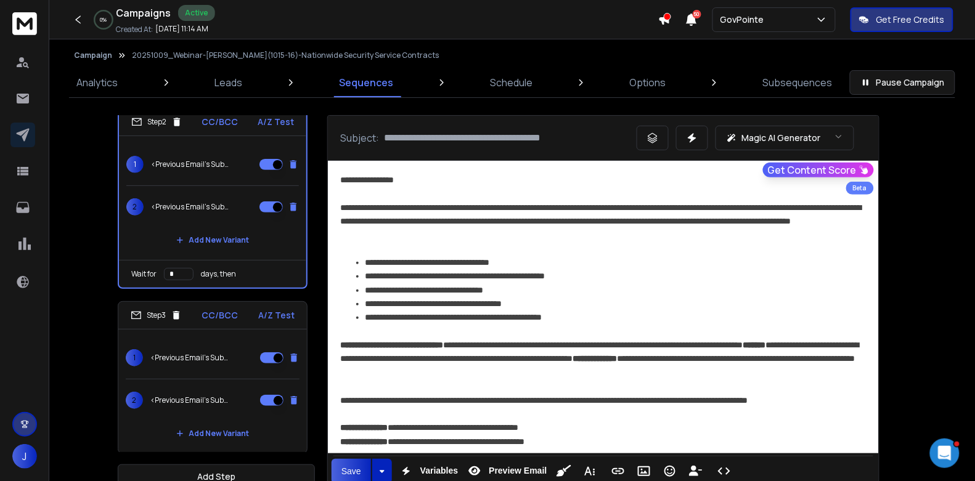
click at [171, 202] on p "<Previous Email's Subject>" at bounding box center [190, 207] width 79 height 10
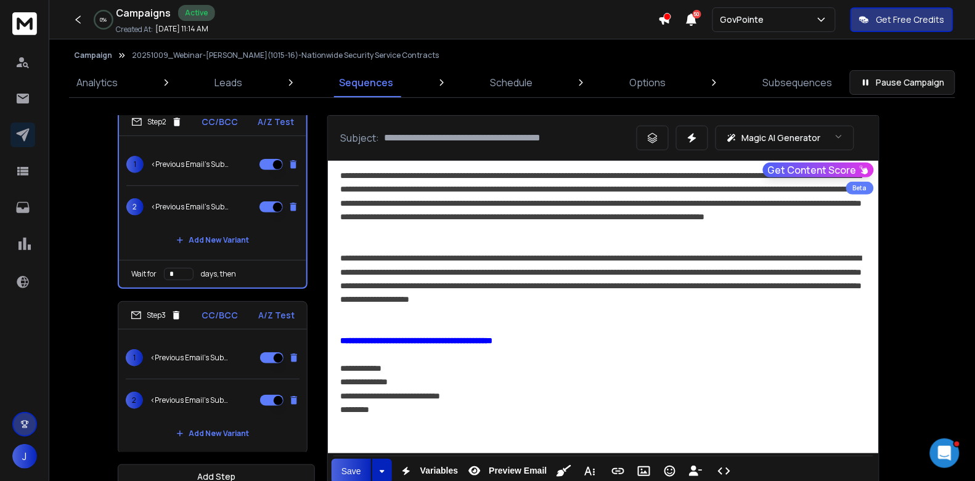
scroll to position [190, 0]
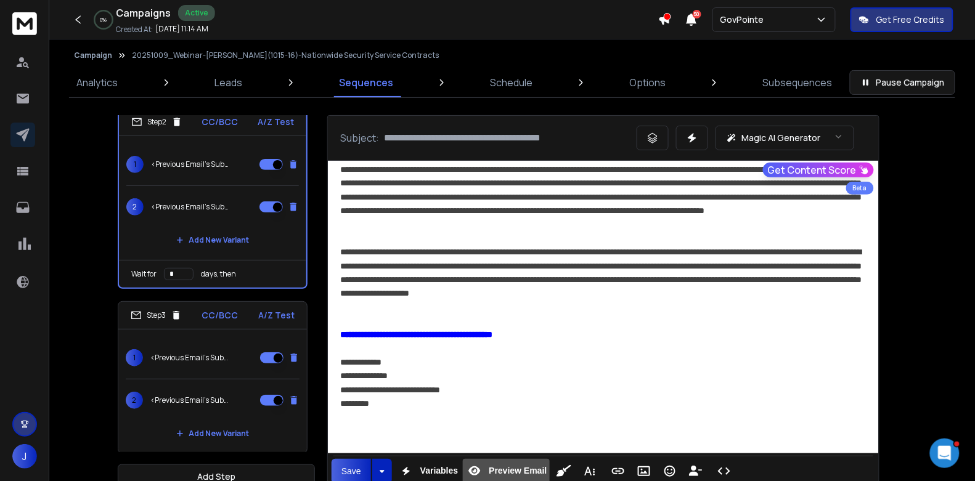
click at [535, 478] on div "Preview Email" at bounding box center [506, 471] width 86 height 20
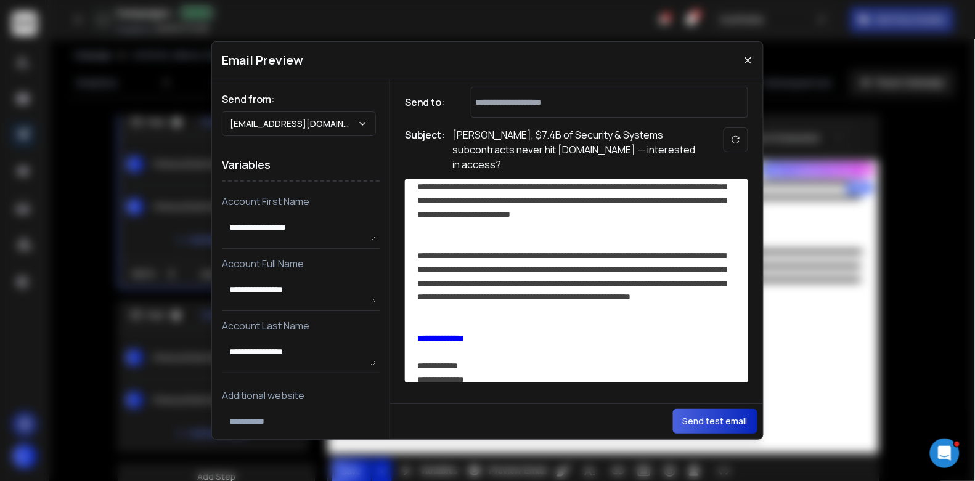
scroll to position [247, 0]
click at [126, 338] on div "**********" at bounding box center [487, 241] width 975 height 424
click at [137, 308] on div "**********" at bounding box center [487, 241] width 975 height 424
click at [751, 60] on icon at bounding box center [748, 60] width 10 height 10
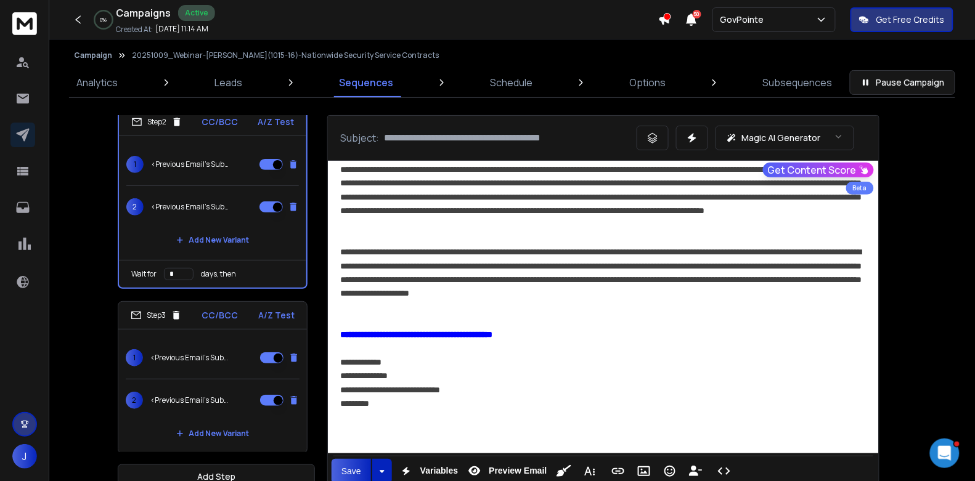
click at [202, 354] on p "<Previous Email's Subject>" at bounding box center [189, 358] width 79 height 10
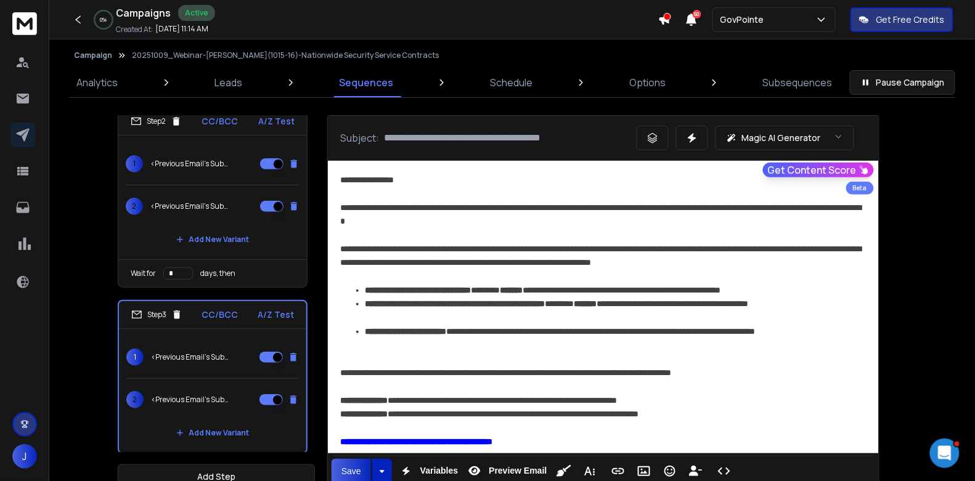
scroll to position [2, 0]
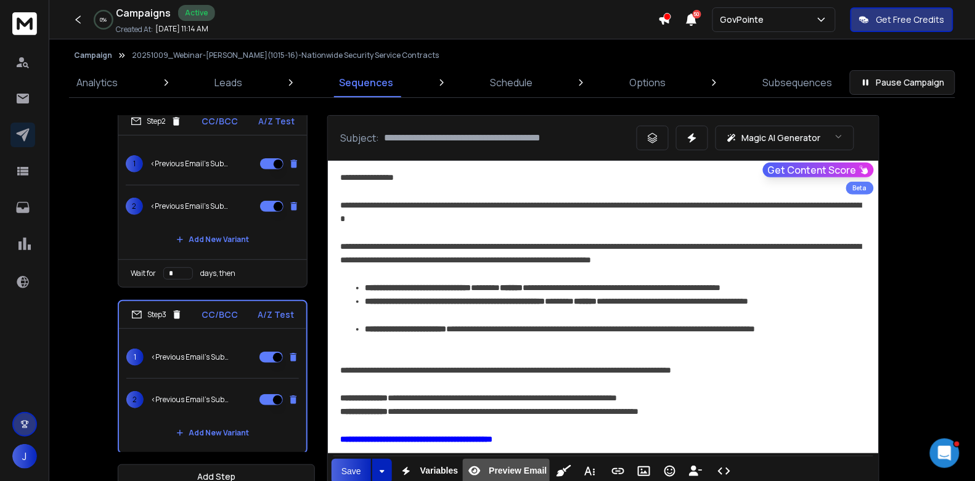
click at [529, 464] on div "Preview Email" at bounding box center [506, 471] width 86 height 20
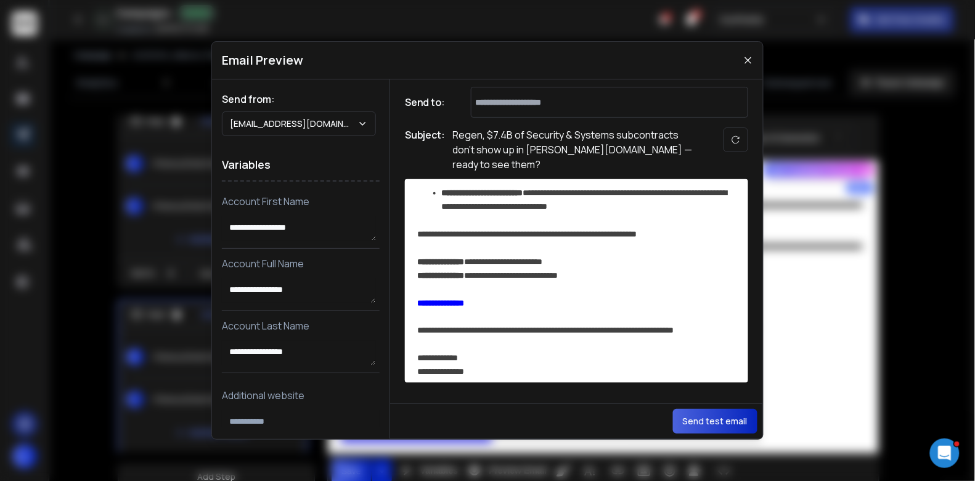
scroll to position [185, 0]
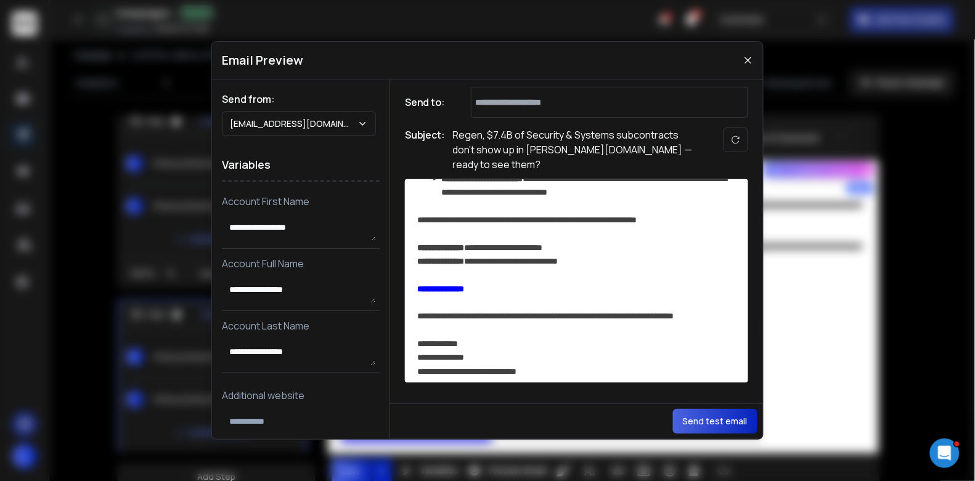
click at [751, 60] on icon at bounding box center [748, 60] width 10 height 10
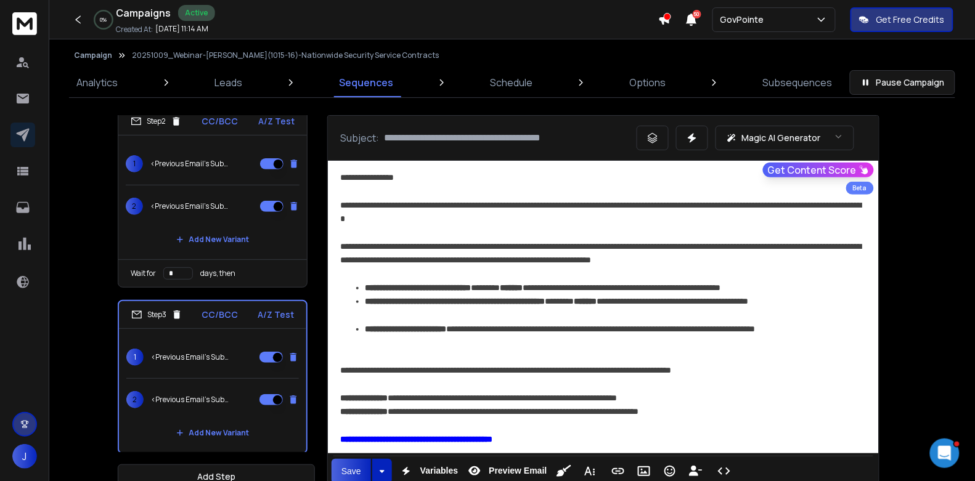
click at [197, 405] on div "2 <Previous Email's Subject>" at bounding box center [178, 399] width 104 height 17
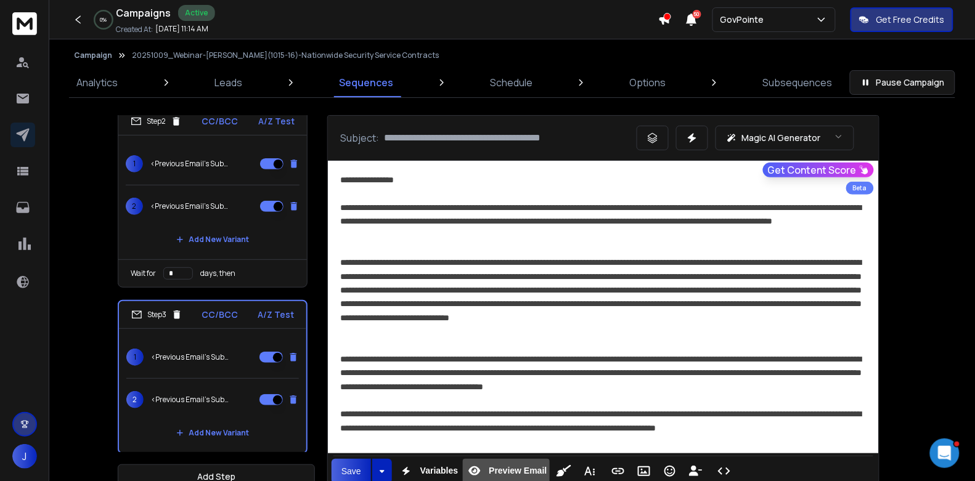
click at [523, 473] on span "Preview Email" at bounding box center [517, 471] width 63 height 10
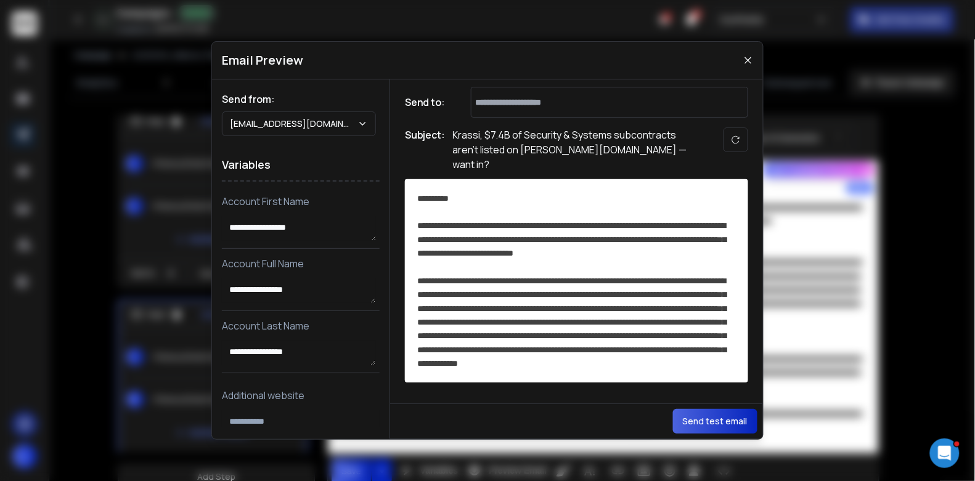
scroll to position [6, 0]
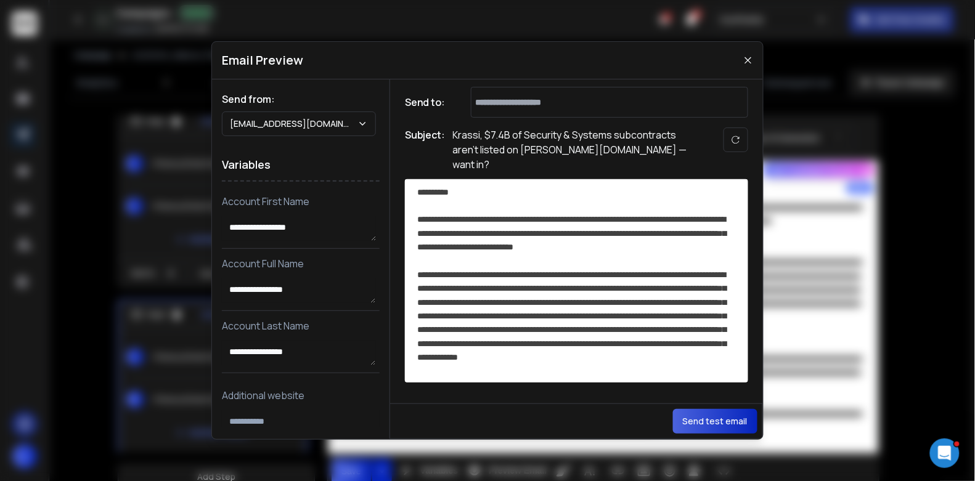
click at [750, 63] on icon at bounding box center [748, 60] width 10 height 10
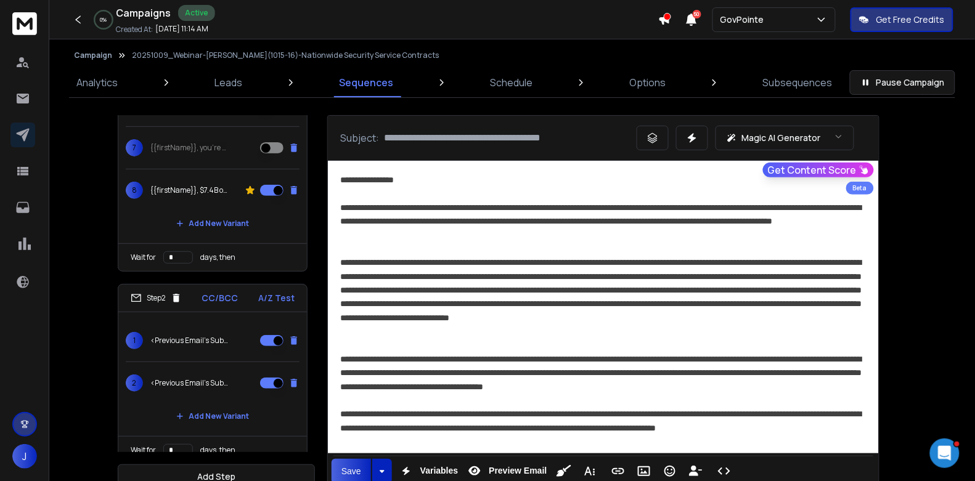
scroll to position [280, 0]
click at [210, 191] on p "{{firstName}}, $7.4B of Security & Systems subcontracts were {never posted for …" at bounding box center [189, 190] width 79 height 10
type input "**********"
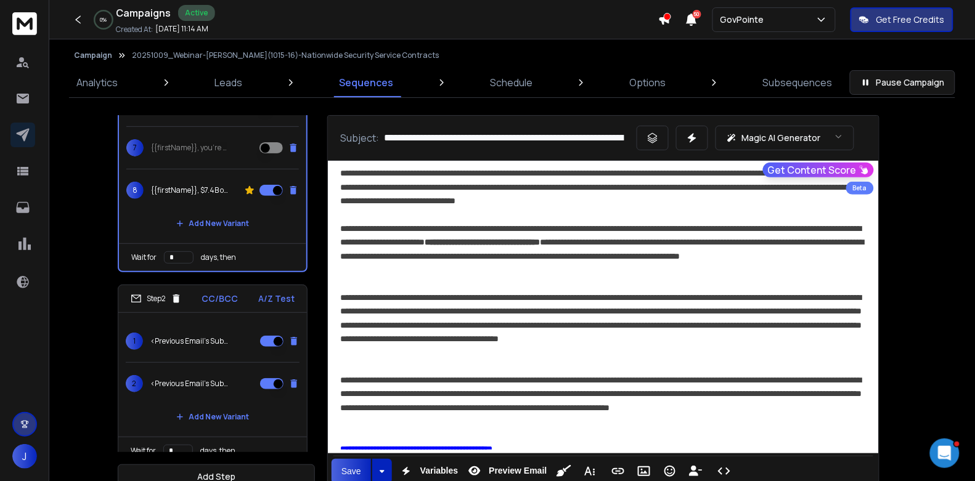
scroll to position [0, 0]
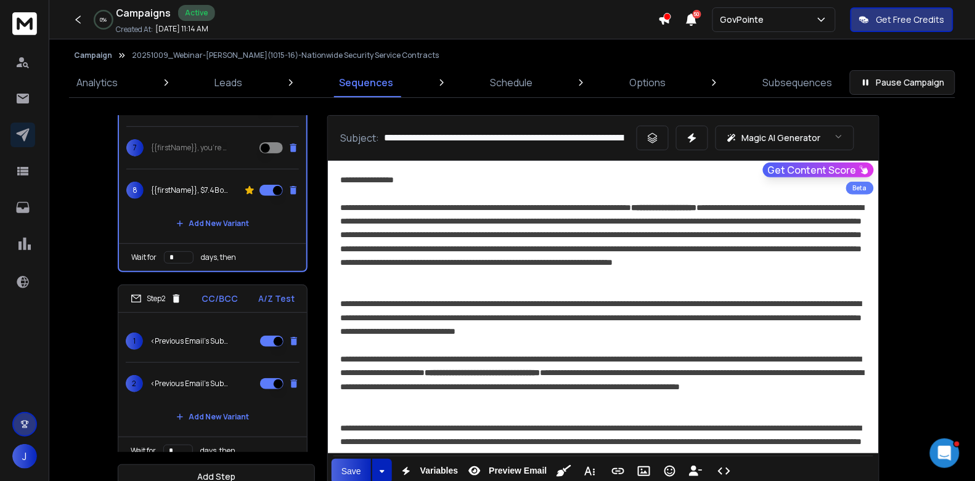
click at [171, 346] on div "1 <Previous Email's Subject>" at bounding box center [178, 341] width 104 height 17
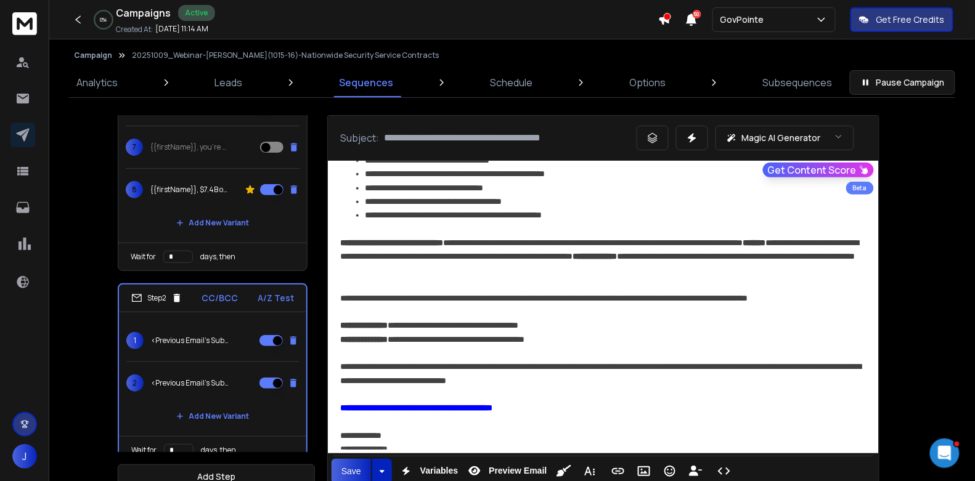
scroll to position [104, 0]
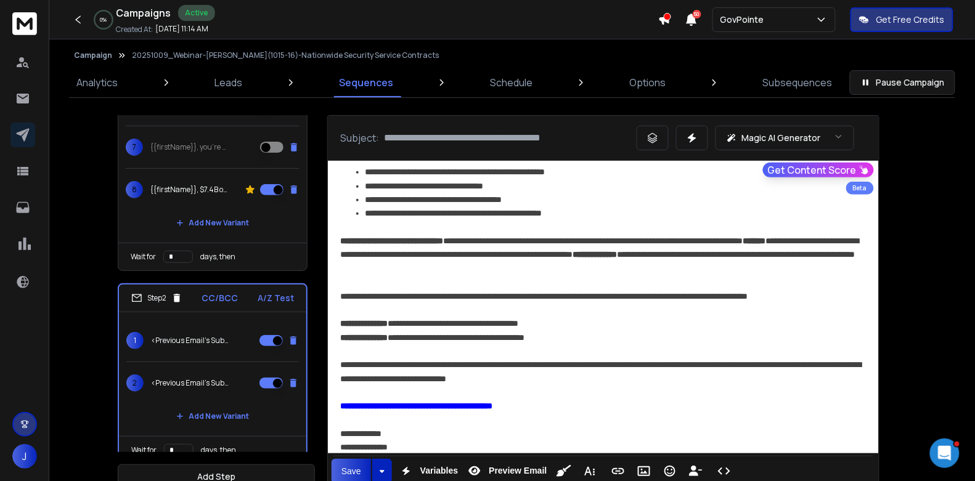
click at [163, 383] on p "<Previous Email's Subject>" at bounding box center [190, 383] width 79 height 10
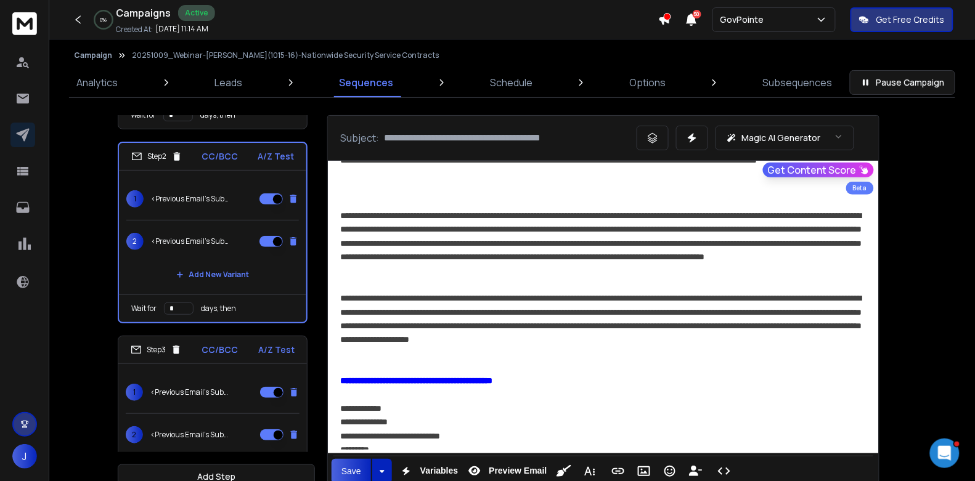
scroll to position [435, 0]
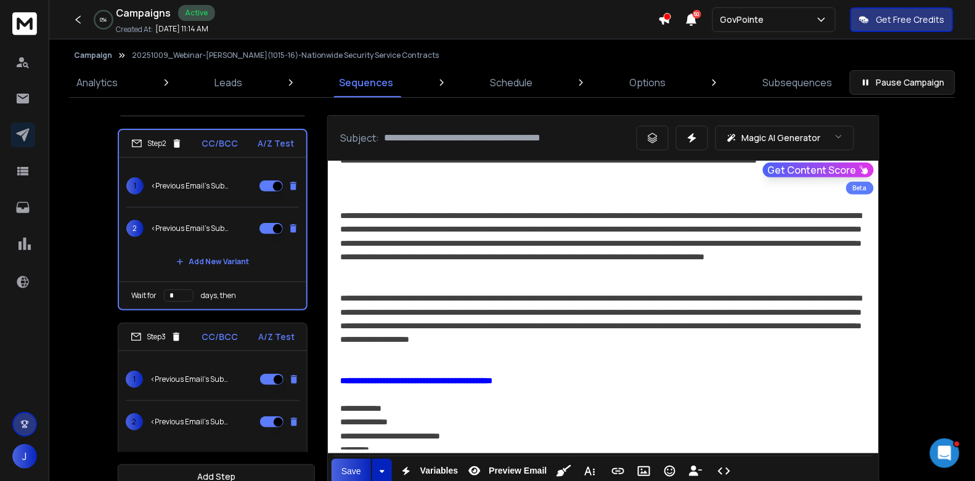
click at [168, 380] on p "<Previous Email's Subject>" at bounding box center [189, 380] width 79 height 10
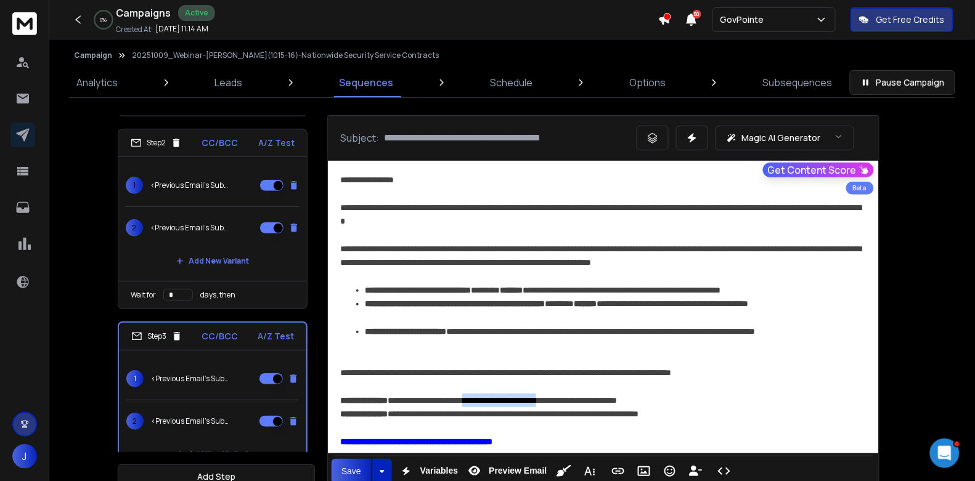
drag, startPoint x: 494, startPoint y: 402, endPoint x: 591, endPoint y: 403, distance: 96.2
click at [591, 403] on div "**********" at bounding box center [603, 401] width 526 height 14
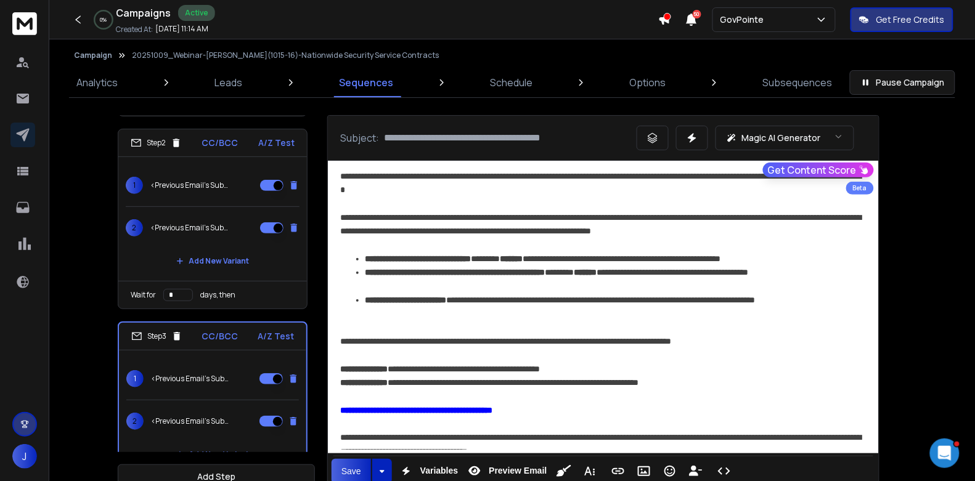
scroll to position [35, 0]
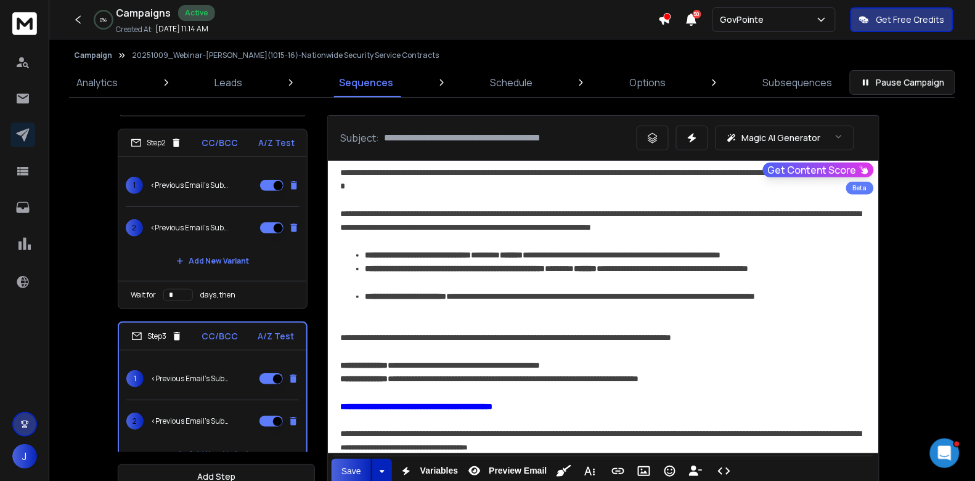
click at [197, 419] on p "<Previous Email's Subject>" at bounding box center [190, 422] width 79 height 10
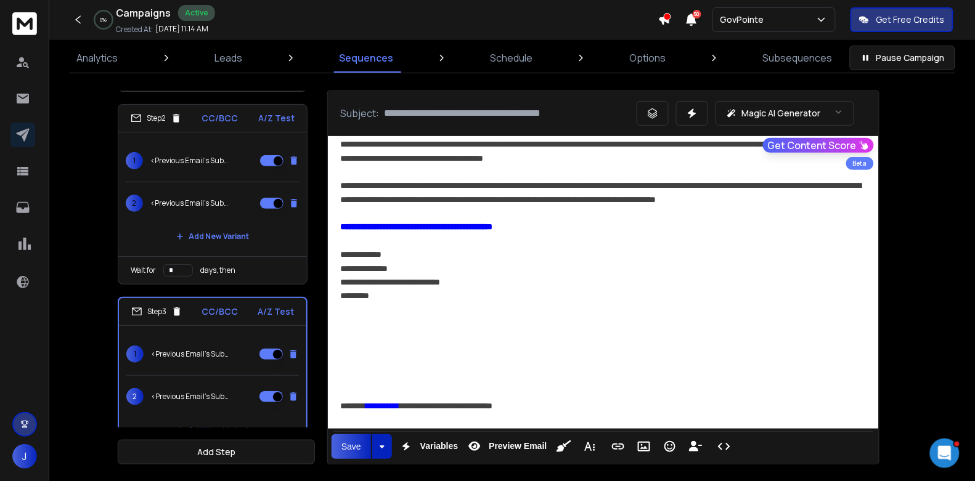
scroll to position [129, 0]
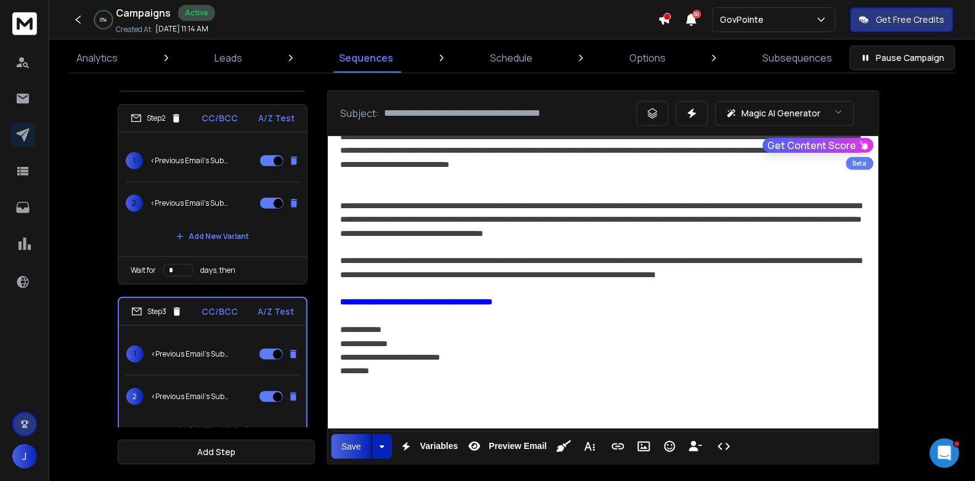
click at [194, 353] on p "<Previous Email's Subject>" at bounding box center [190, 354] width 79 height 10
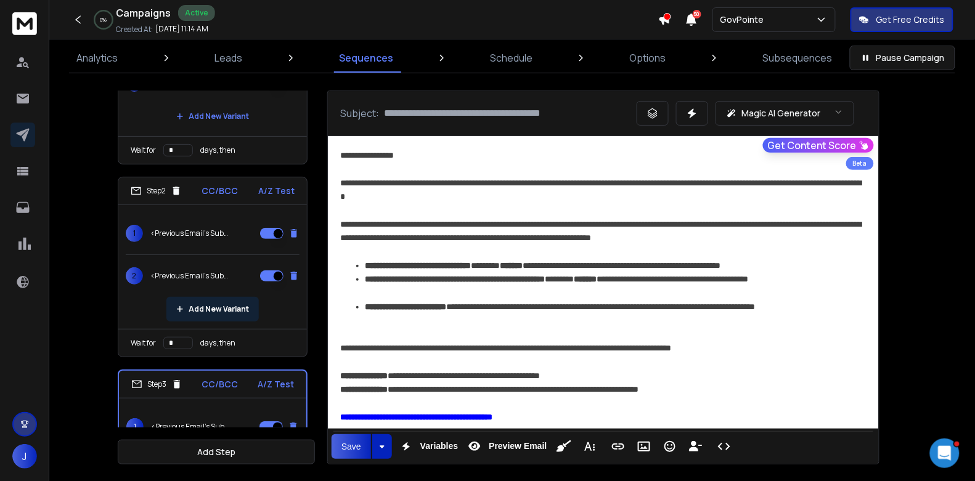
scroll to position [360, 0]
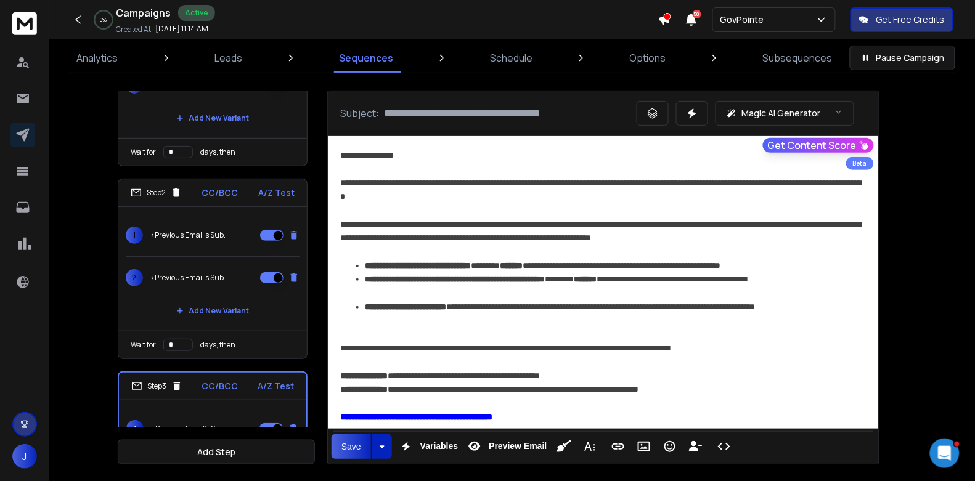
click at [204, 275] on p "<Previous Email's Subject>" at bounding box center [189, 278] width 79 height 10
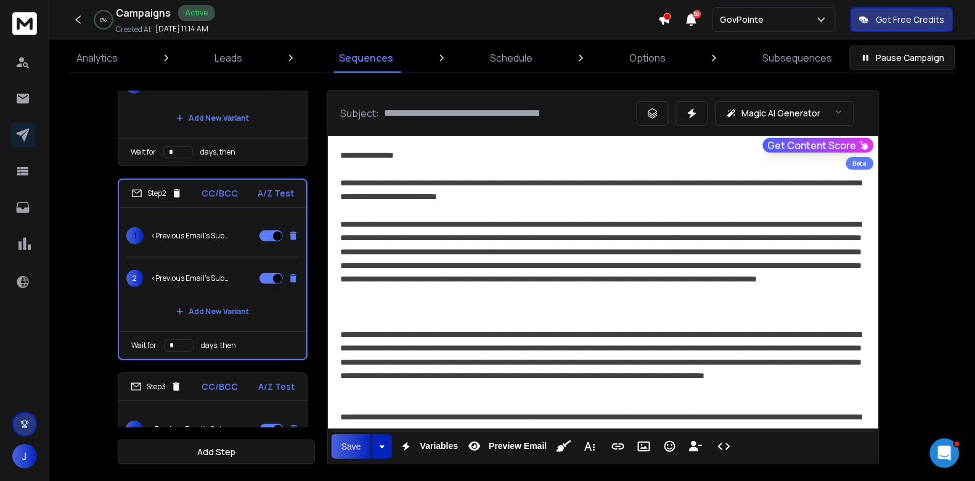
click at [202, 247] on div "1 <Previous Email's Subject>" at bounding box center [212, 236] width 173 height 43
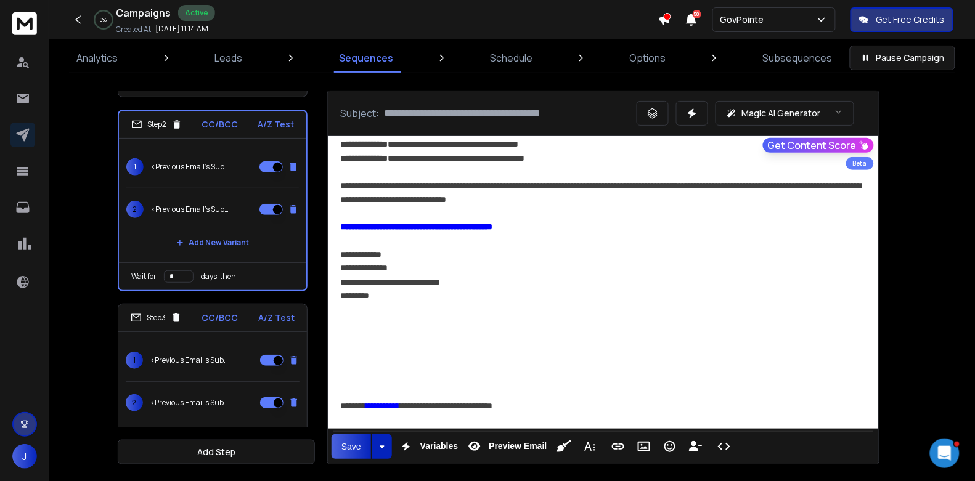
scroll to position [456, 0]
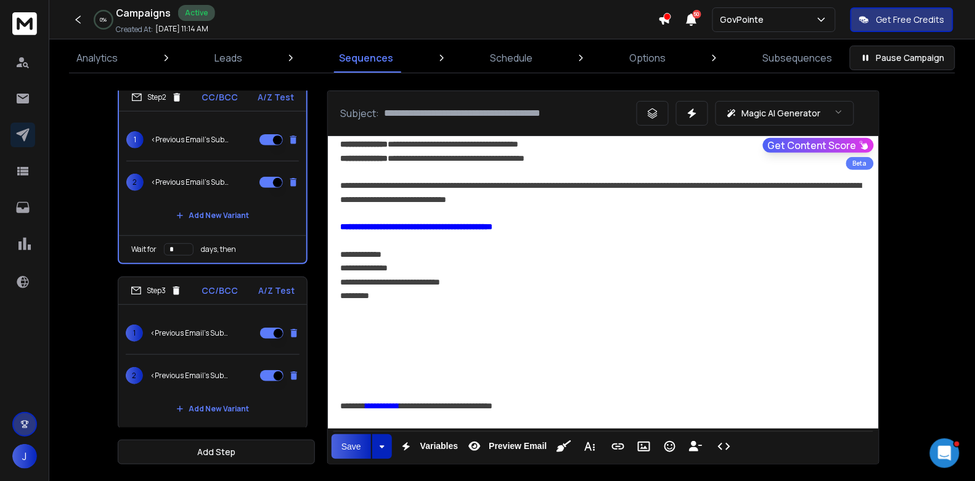
click at [206, 335] on p "<Previous Email's Subject>" at bounding box center [189, 334] width 79 height 10
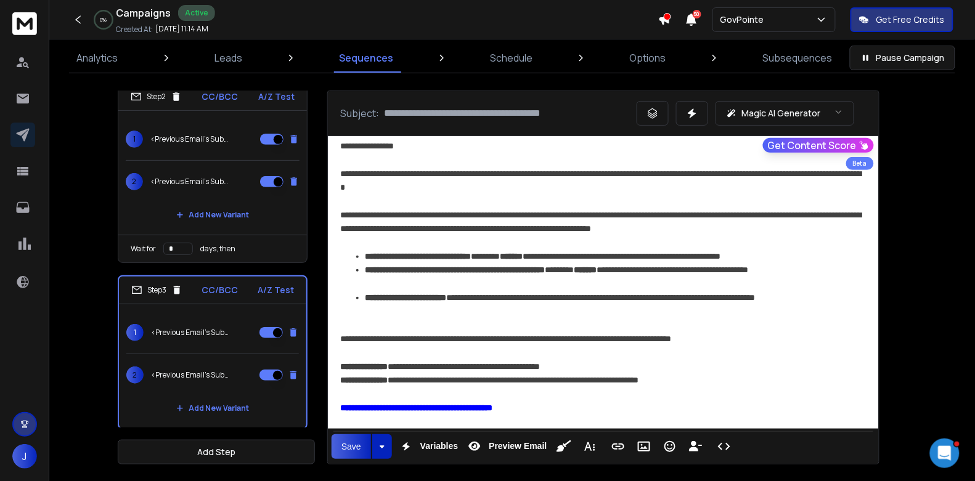
scroll to position [10, 0]
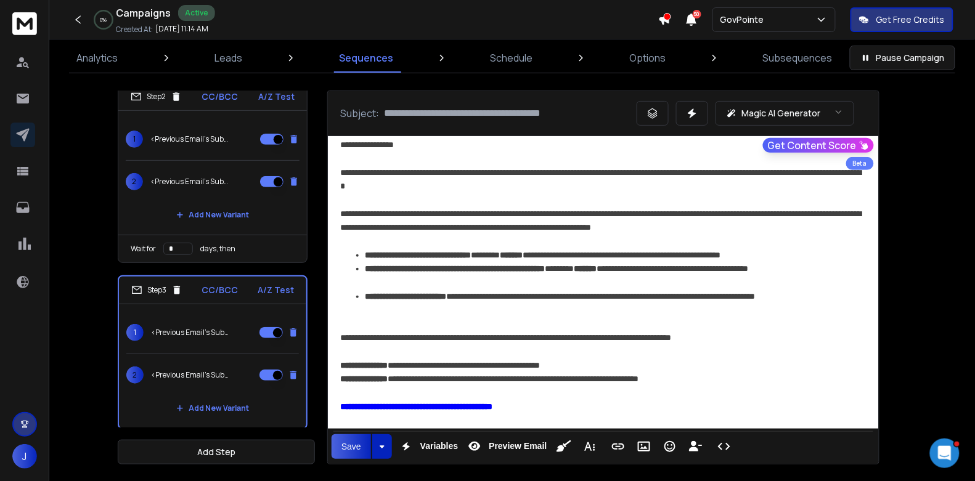
click at [170, 381] on div "2 <Previous Email's Subject>" at bounding box center [178, 375] width 104 height 17
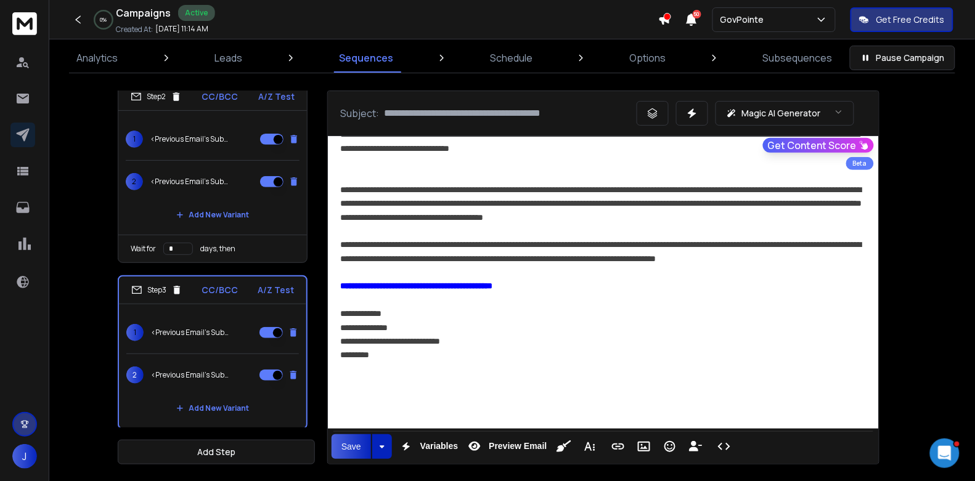
scroll to position [148, 0]
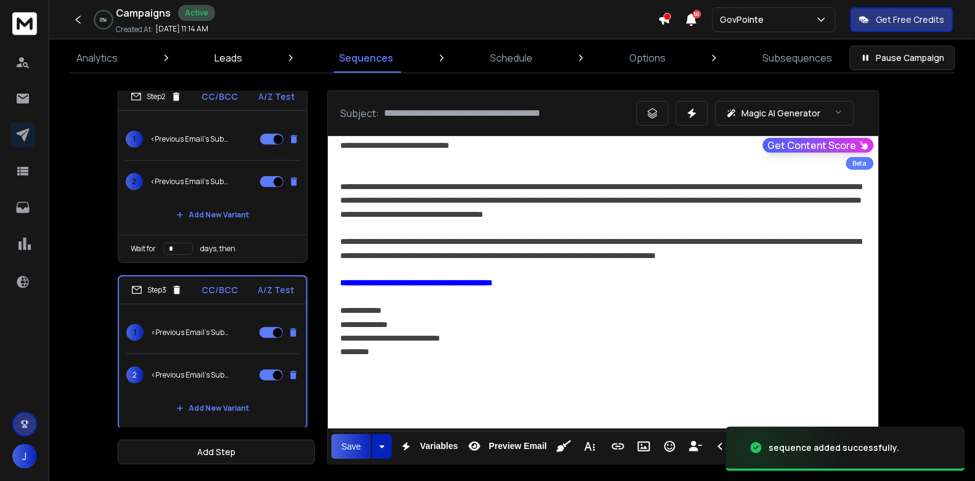
click at [231, 60] on p "Leads" at bounding box center [229, 58] width 28 height 15
